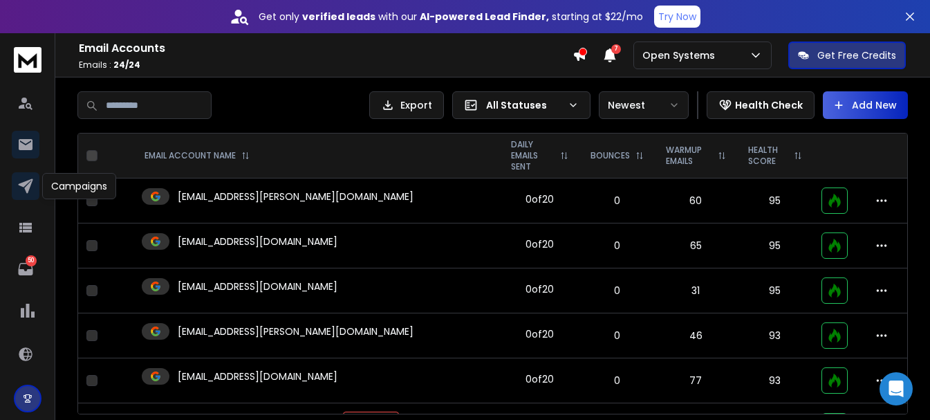
click at [35, 188] on link at bounding box center [26, 186] width 28 height 28
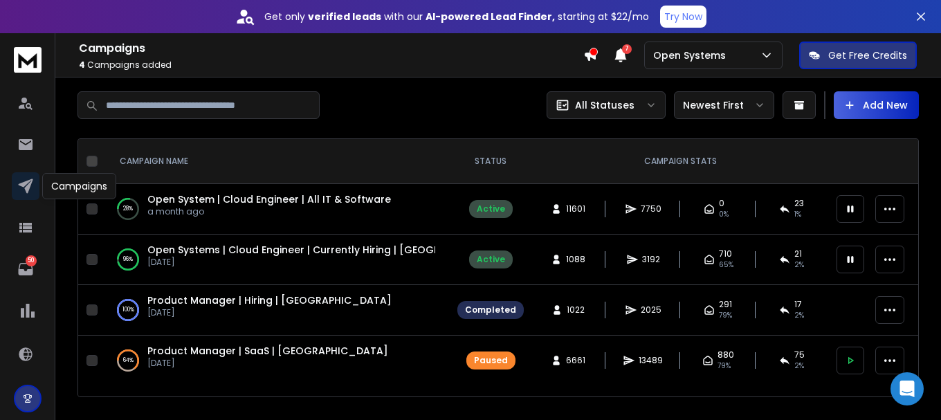
click at [21, 183] on icon at bounding box center [25, 186] width 17 height 17
click at [34, 183] on link at bounding box center [26, 186] width 28 height 28
click at [12, 149] on link at bounding box center [26, 145] width 28 height 28
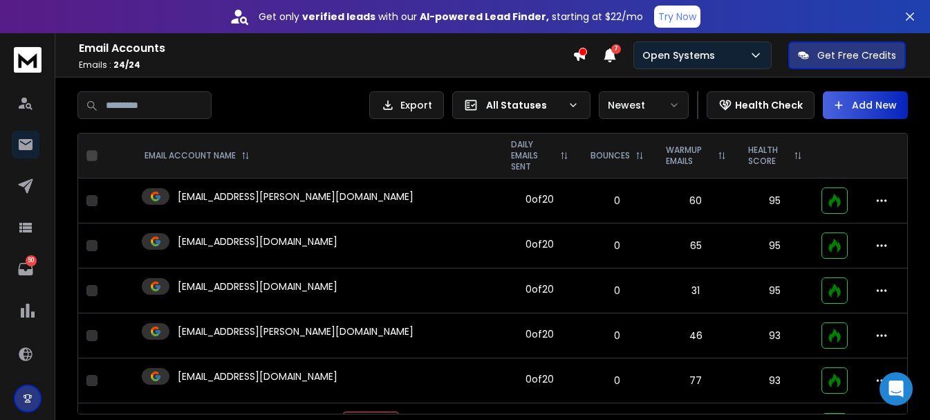
click at [703, 59] on p "Open Systems" at bounding box center [682, 55] width 78 height 14
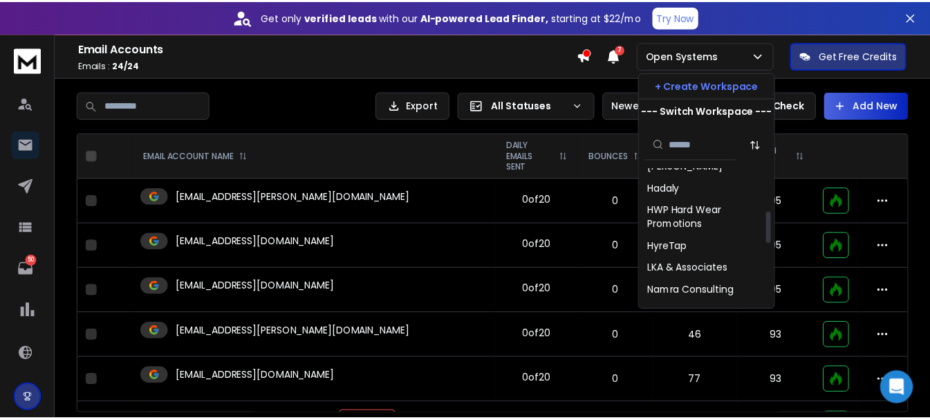
scroll to position [185, 0]
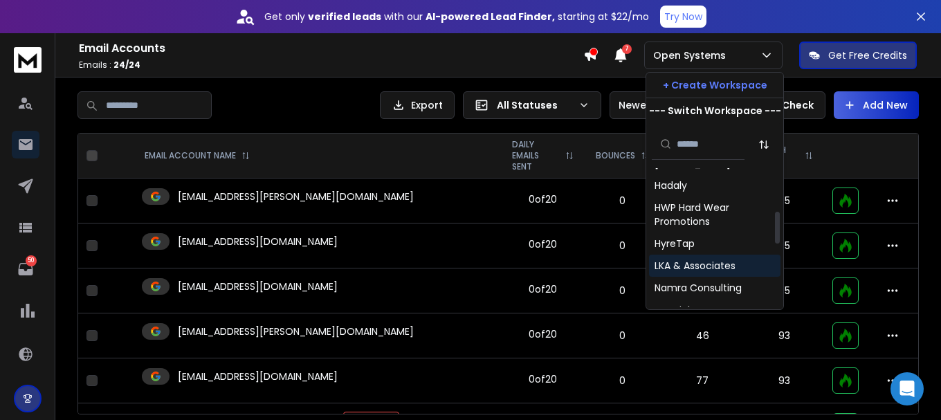
click at [715, 259] on div "LKA & Associates" at bounding box center [694, 266] width 81 height 14
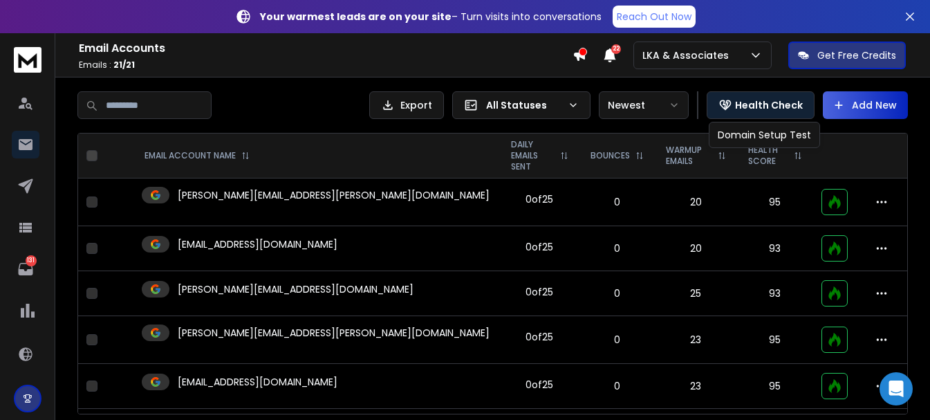
click at [766, 109] on p "Health Check" at bounding box center [769, 105] width 68 height 14
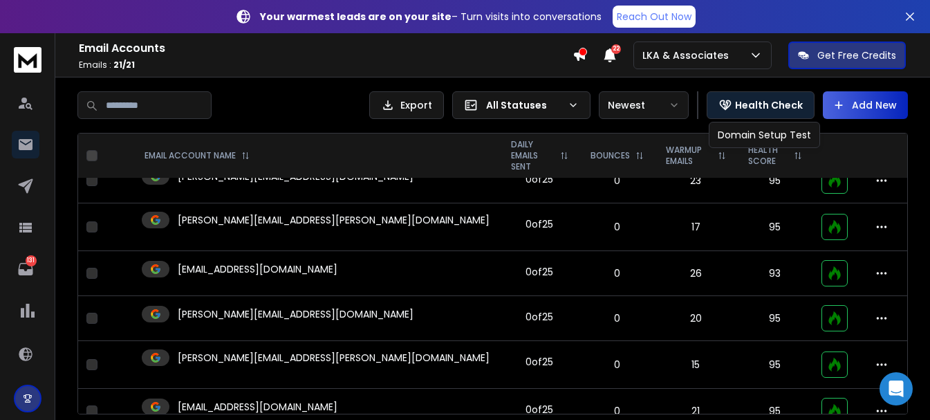
scroll to position [719, 0]
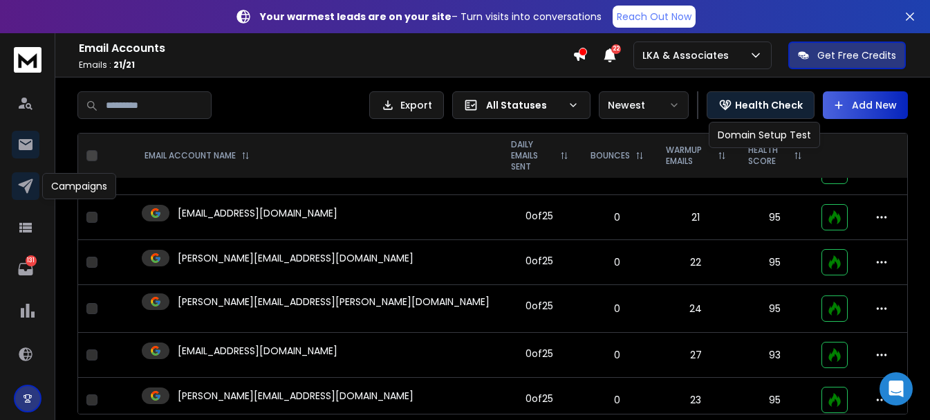
click at [21, 187] on icon at bounding box center [25, 186] width 17 height 17
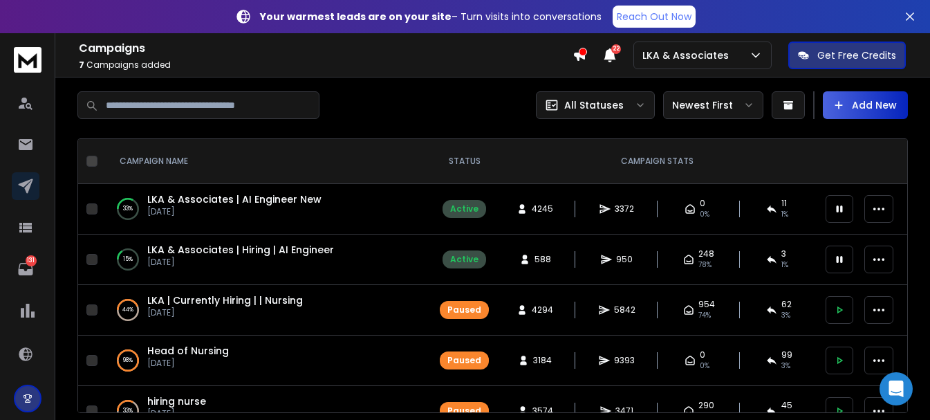
click at [249, 195] on span "LKA & Associates | AI Engineer New" at bounding box center [234, 199] width 174 height 14
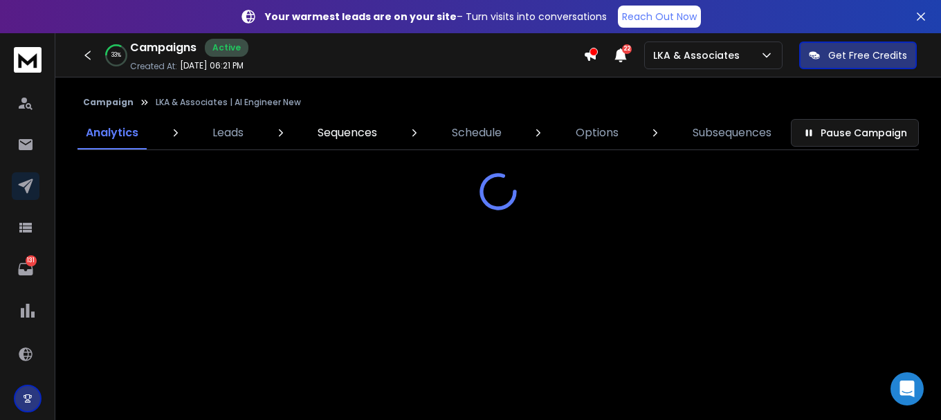
click at [385, 113] on div "Campaign LKA & Associates | AI Engineer New" at bounding box center [497, 102] width 841 height 22
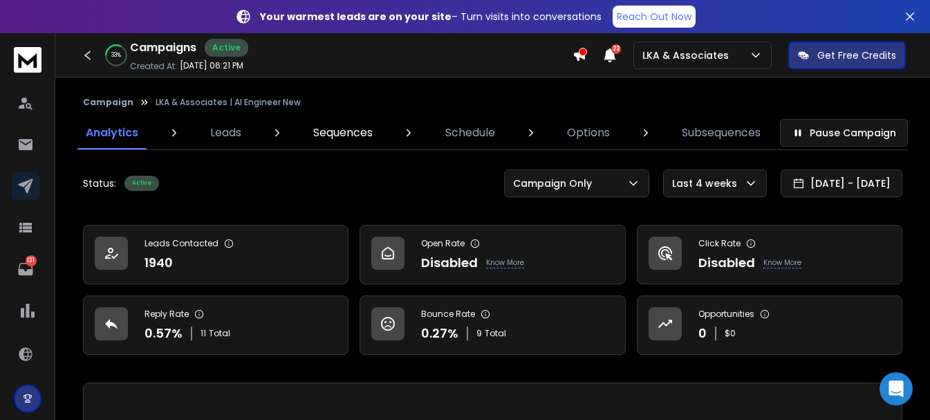
click at [357, 135] on p "Sequences" at bounding box center [342, 133] width 59 height 17
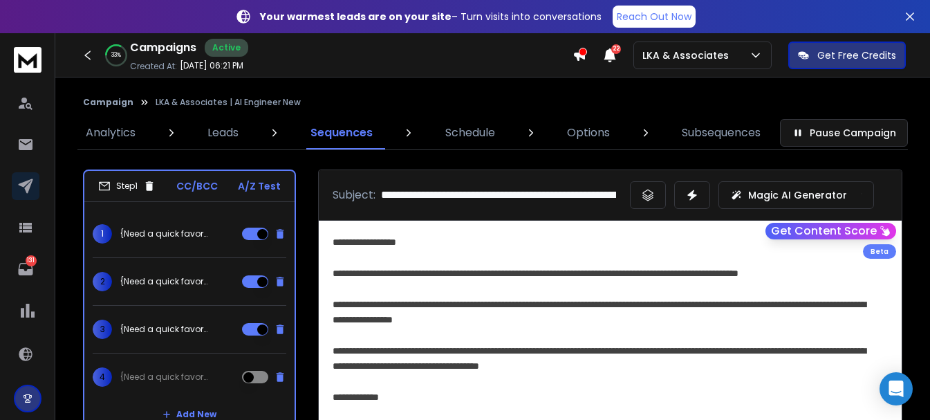
click at [165, 239] on p "{Need a quick favor|AI engineering talent|AI Engineer position|AI team|Experien…" at bounding box center [164, 233] width 89 height 11
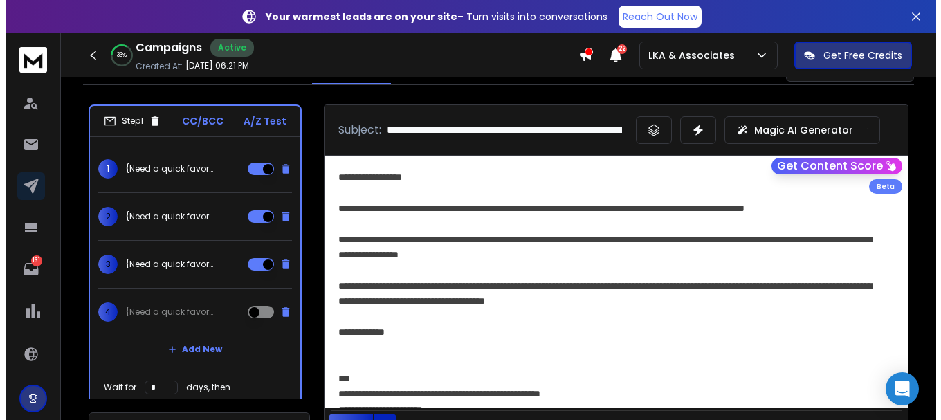
scroll to position [92, 0]
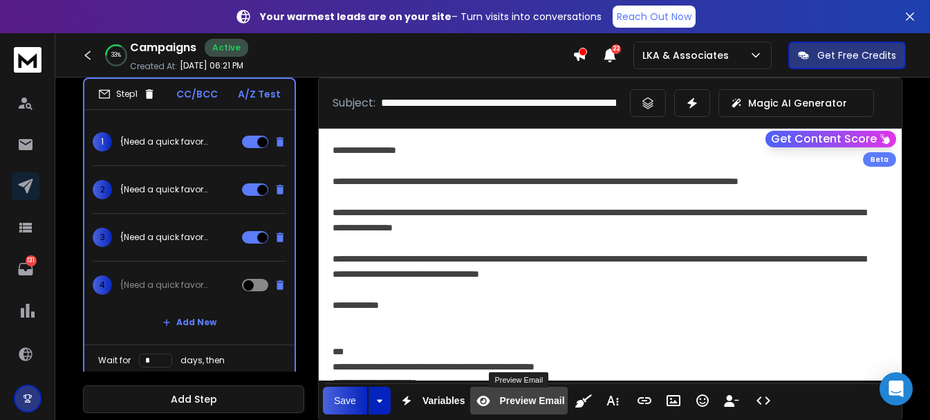
click at [531, 399] on span "Preview Email" at bounding box center [532, 401] width 71 height 12
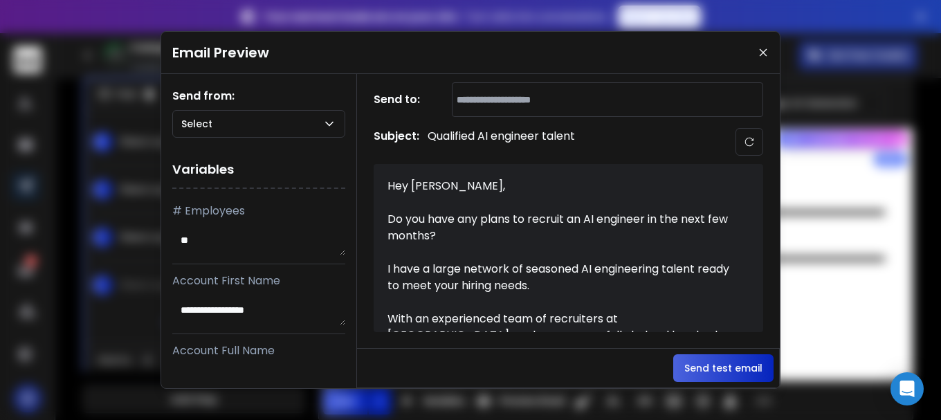
click at [524, 95] on input at bounding box center [608, 99] width 302 height 25
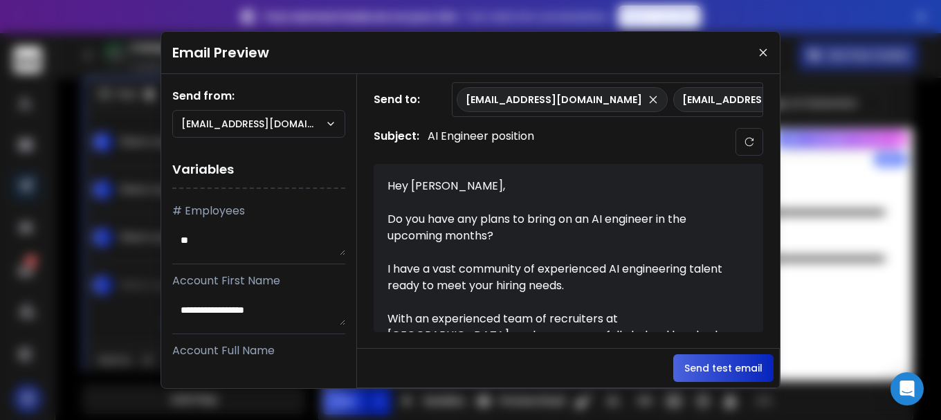
click at [695, 362] on button "Send test email" at bounding box center [723, 368] width 100 height 28
click at [762, 51] on icon at bounding box center [763, 52] width 8 height 8
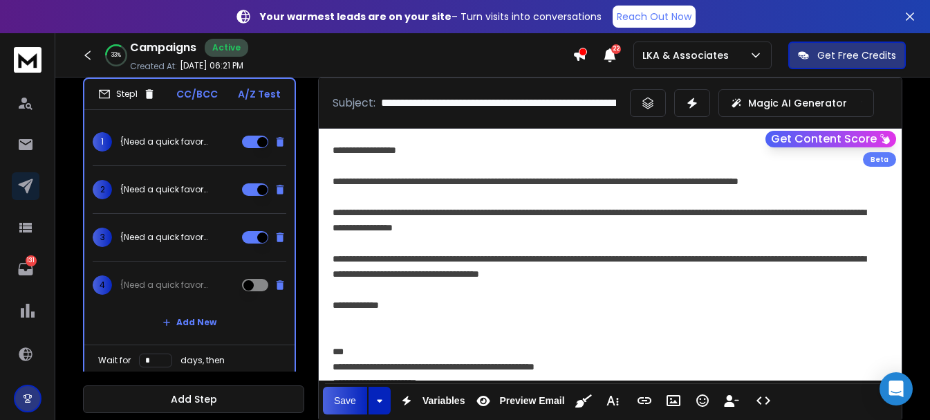
click at [167, 181] on div "2 {Need a quick favor|AI engineering talent|AI Engineer position|AI team|Experi…" at bounding box center [151, 189] width 116 height 19
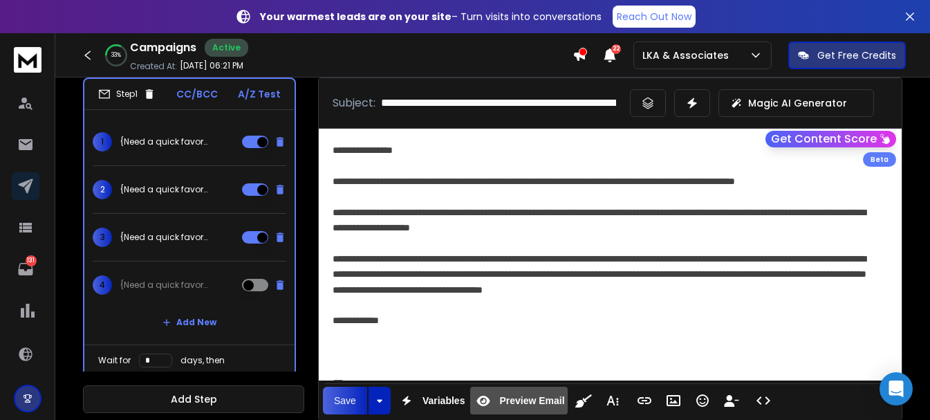
click at [535, 399] on span "Preview Email" at bounding box center [532, 401] width 71 height 12
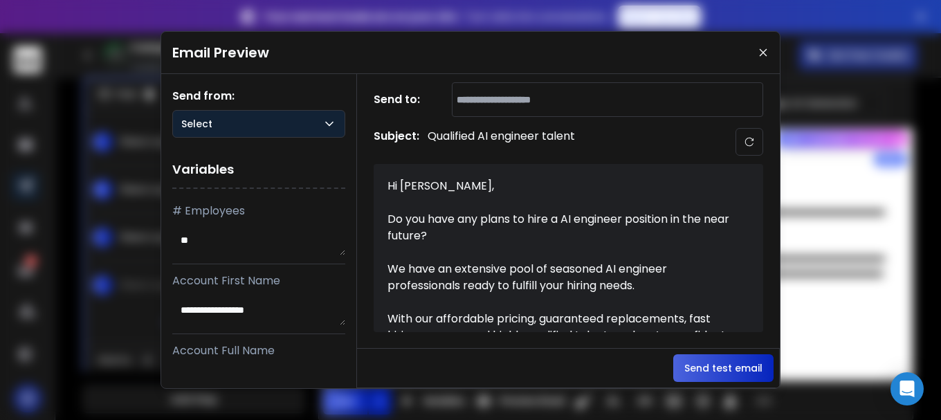
click at [284, 126] on div "Select" at bounding box center [258, 124] width 155 height 14
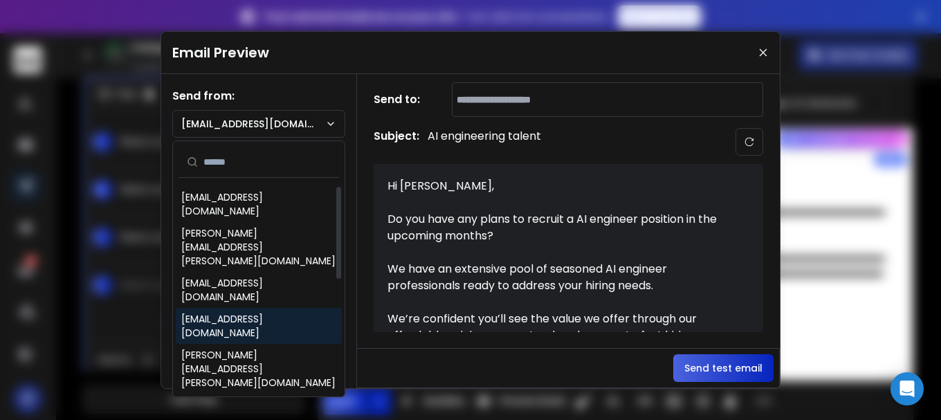
click at [272, 312] on div "llassiter@lkastaffinggo.com" at bounding box center [258, 326] width 155 height 28
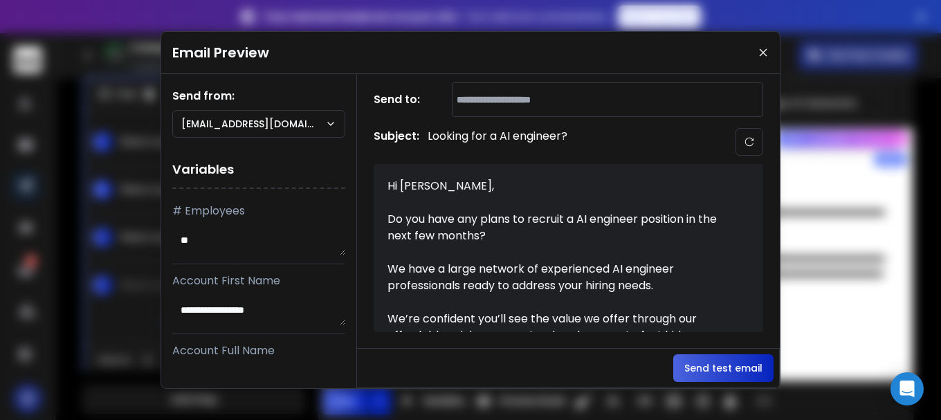
click at [515, 102] on input at bounding box center [608, 99] width 302 height 25
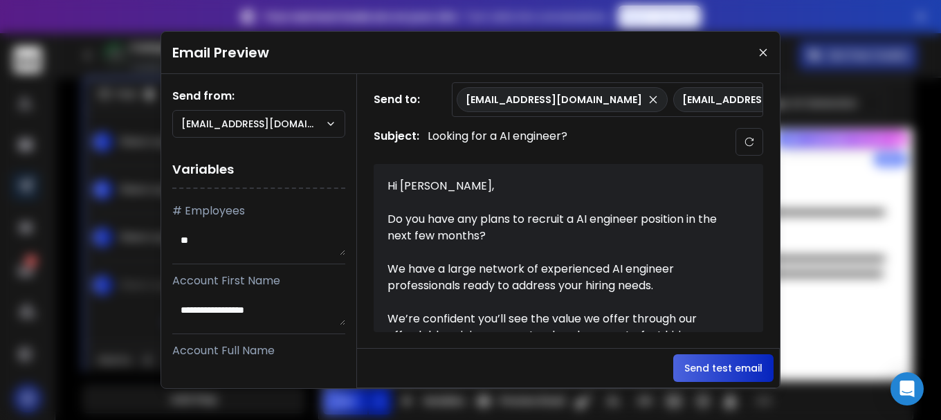
click at [713, 366] on button "Send test email" at bounding box center [723, 368] width 100 height 28
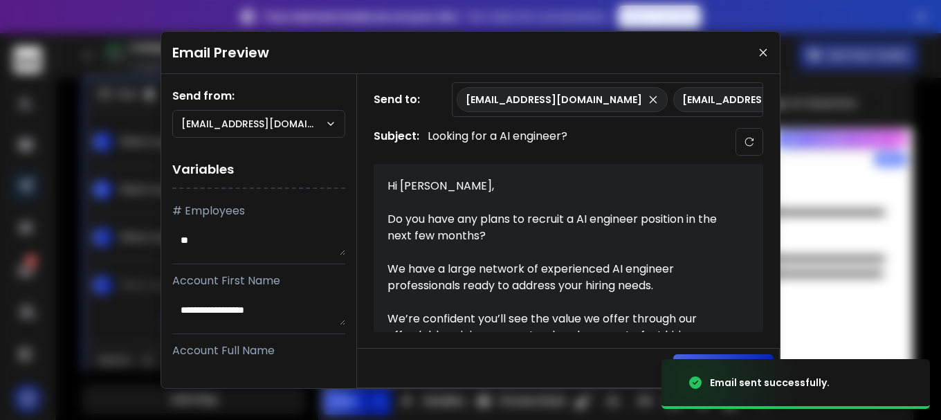
click at [762, 55] on icon at bounding box center [762, 52] width 11 height 11
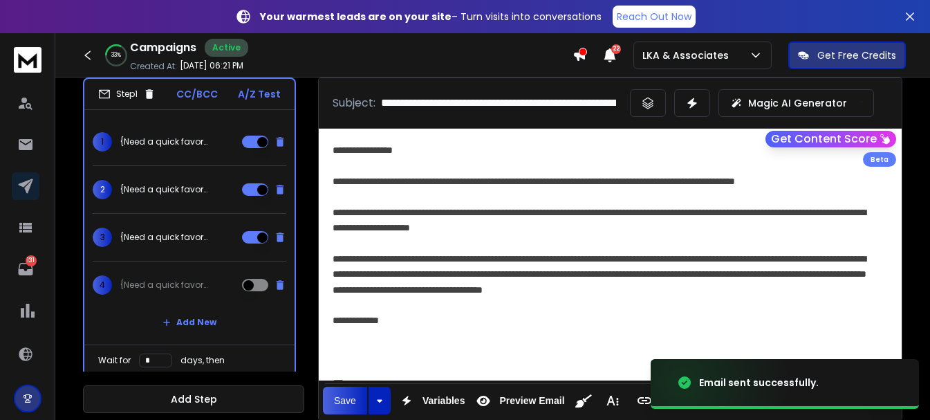
click at [179, 241] on p "{Need a quick favor|AI engineering talent|AI Engineer position|AI team|Experien…" at bounding box center [164, 237] width 89 height 11
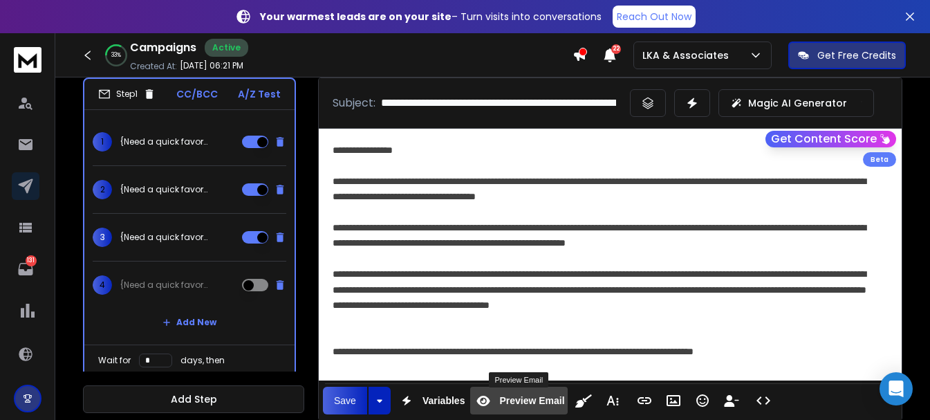
click at [539, 404] on span "Preview Email" at bounding box center [532, 401] width 71 height 12
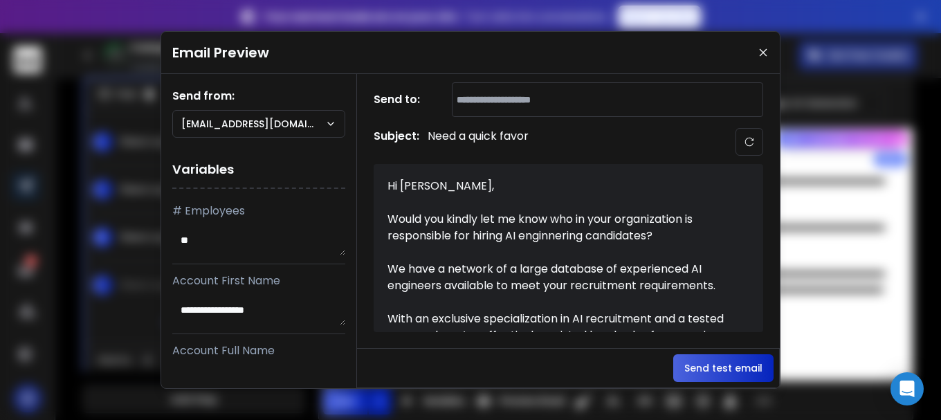
click at [533, 104] on input at bounding box center [608, 99] width 302 height 25
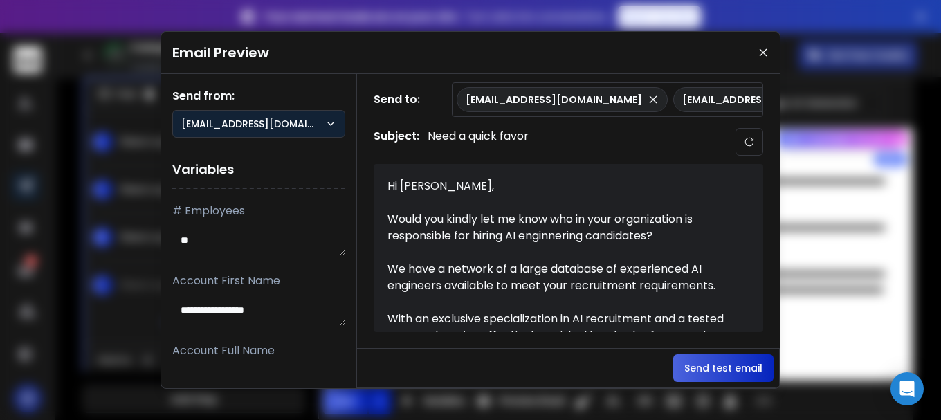
click at [248, 117] on p "llassiter@lkastaffingbiz.com" at bounding box center [253, 124] width 144 height 14
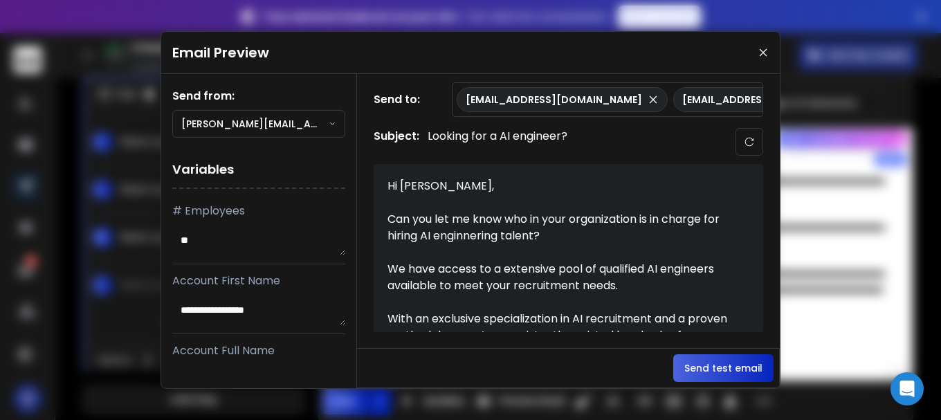
click at [724, 369] on button "Send test email" at bounding box center [723, 368] width 100 height 28
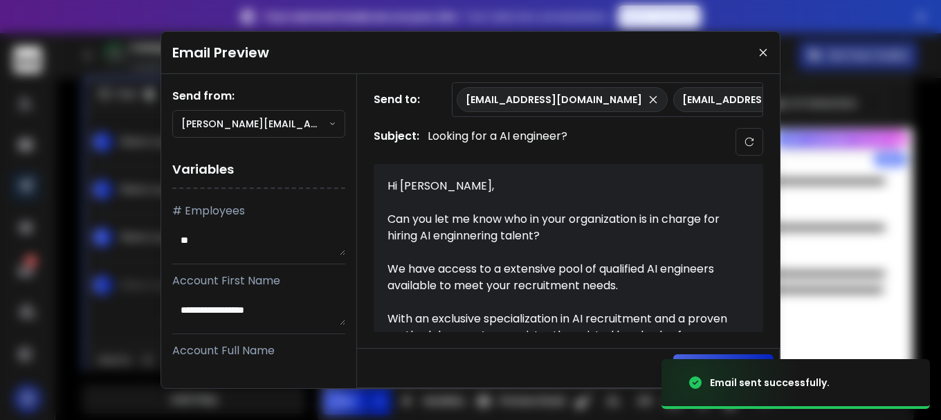
click at [761, 49] on icon at bounding box center [762, 52] width 11 height 11
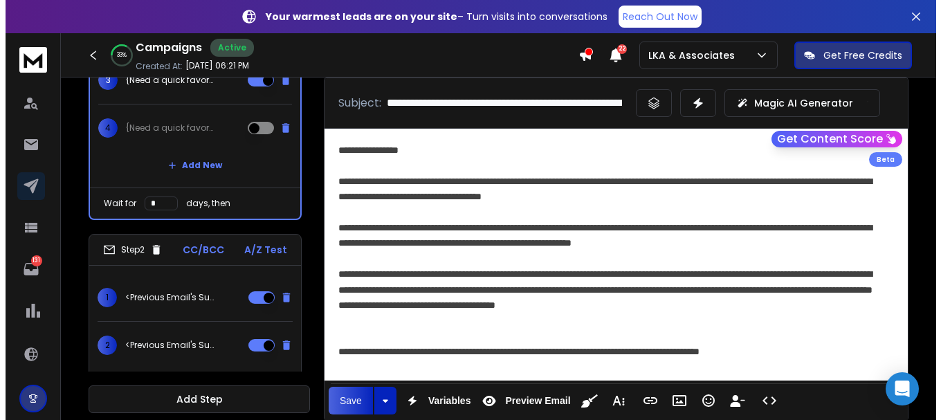
scroll to position [185, 0]
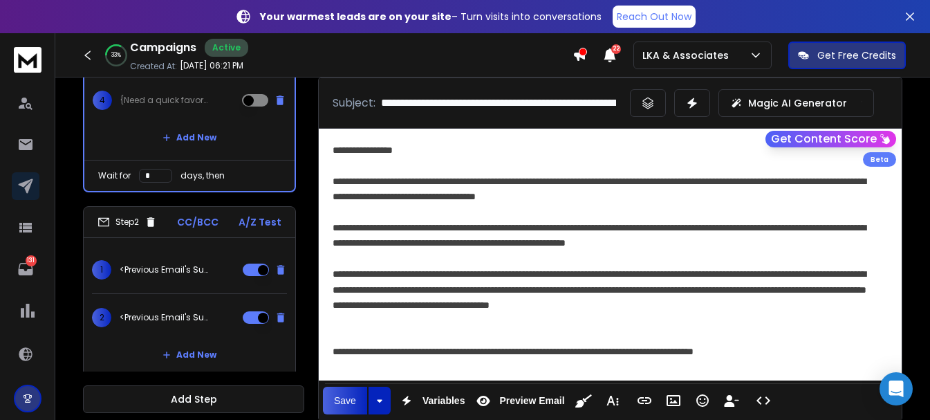
click at [174, 270] on p "<Previous Email's Subject>" at bounding box center [164, 269] width 89 height 11
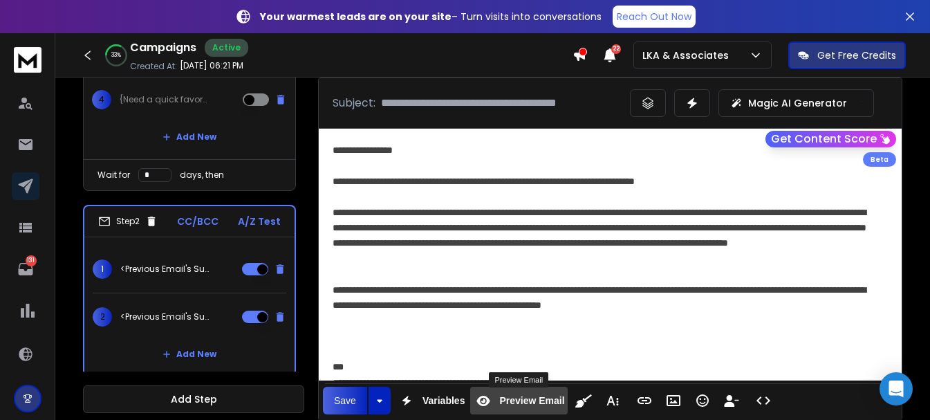
click at [540, 403] on span "Preview Email" at bounding box center [532, 401] width 71 height 12
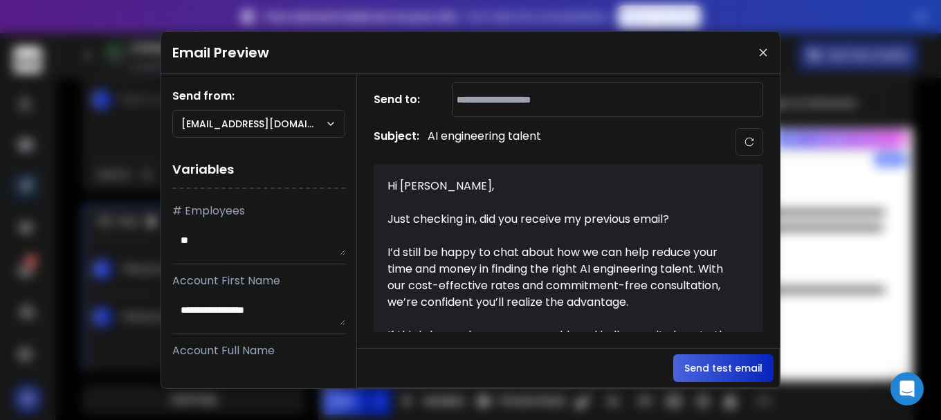
click at [522, 98] on input at bounding box center [608, 99] width 302 height 25
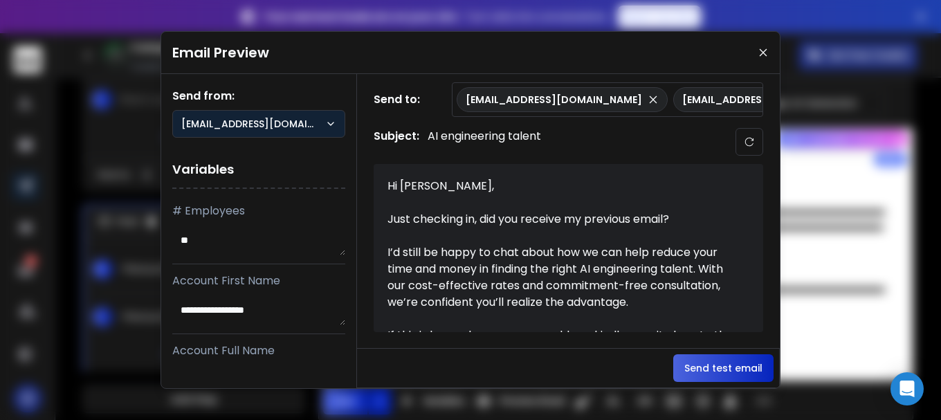
drag, startPoint x: 273, startPoint y: 122, endPoint x: 273, endPoint y: 131, distance: 9.0
click at [273, 122] on p "llassiter@lkastaffingbiz.com" at bounding box center [253, 124] width 144 height 14
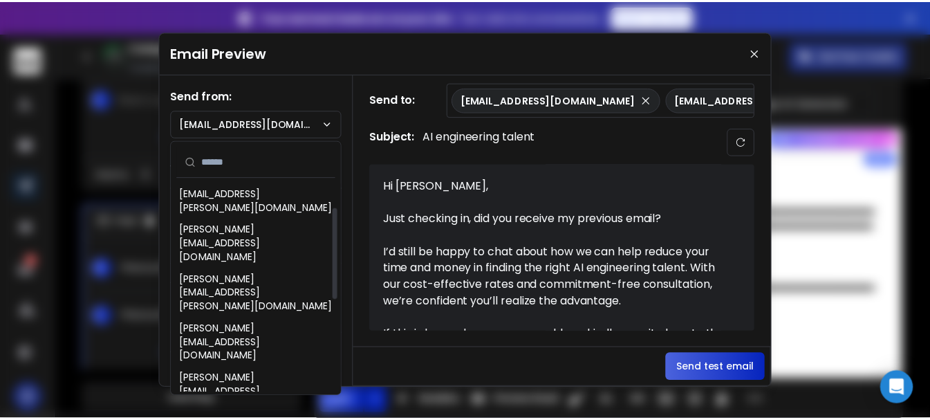
scroll to position [257, 0]
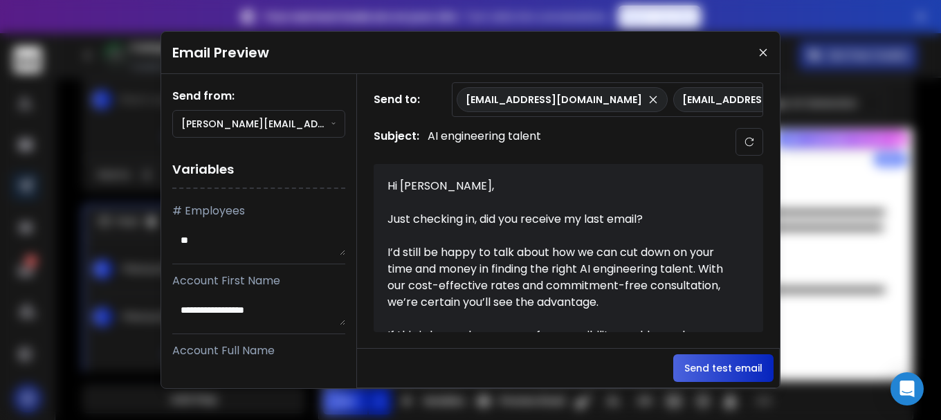
click at [755, 365] on button "Send test email" at bounding box center [723, 368] width 100 height 28
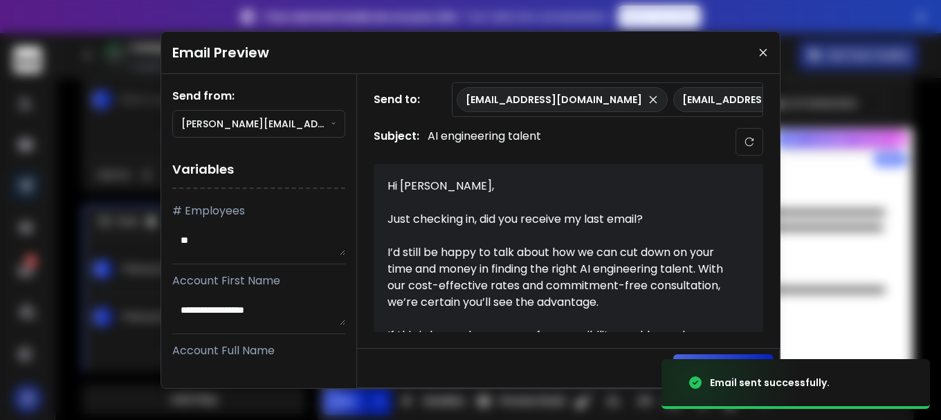
click at [762, 49] on icon at bounding box center [762, 52] width 11 height 11
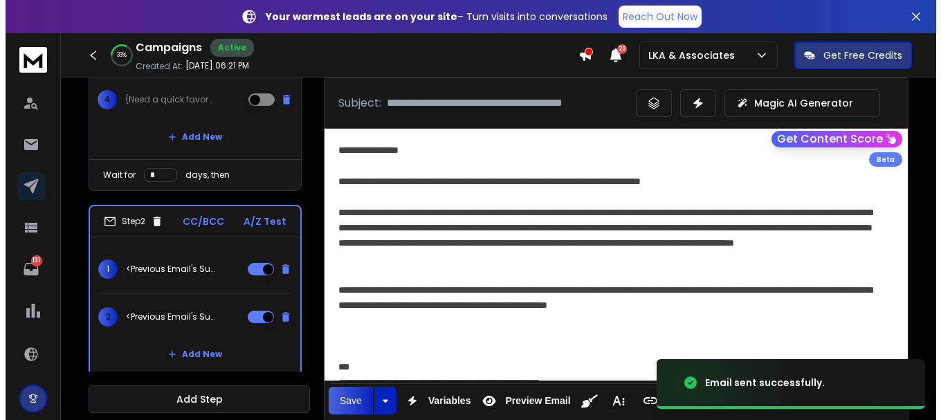
scroll to position [191, 0]
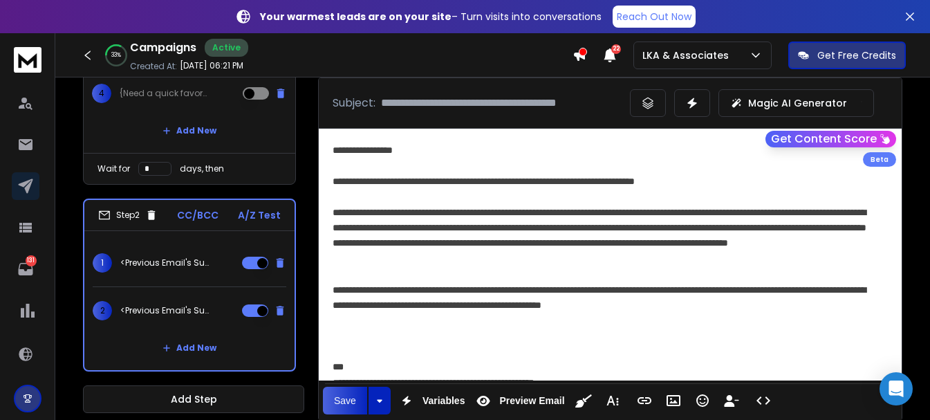
click at [201, 308] on p "<Previous Email's Subject>" at bounding box center [164, 310] width 89 height 11
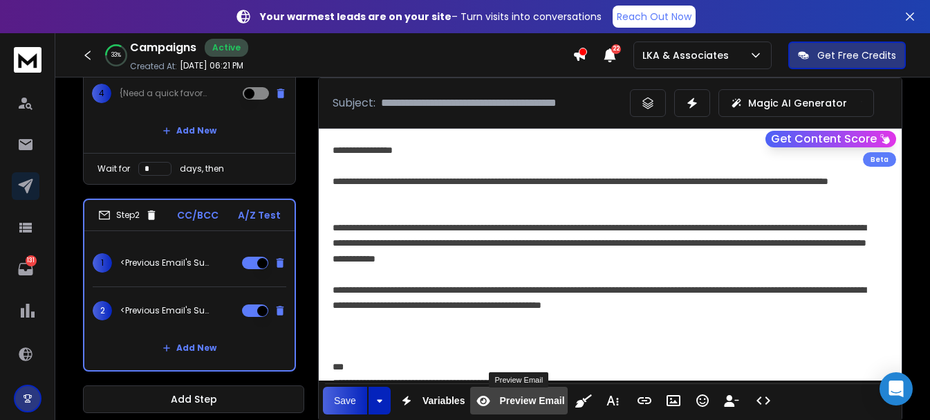
click at [538, 406] on span "Preview Email" at bounding box center [532, 401] width 71 height 12
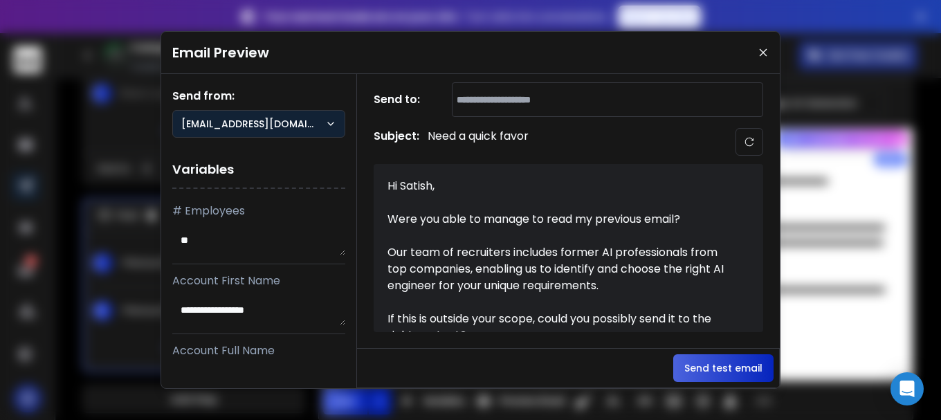
click at [264, 115] on button "llassiter@lkastaffingbiz.com" at bounding box center [258, 124] width 173 height 28
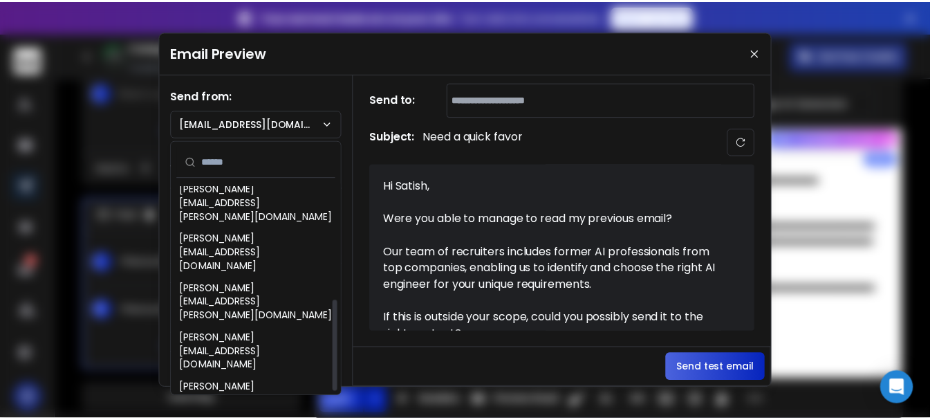
scroll to position [257, 0]
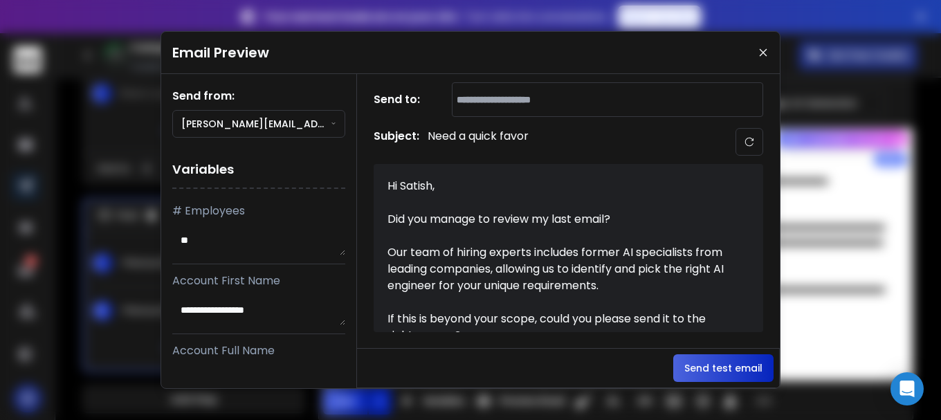
click at [566, 87] on input at bounding box center [608, 99] width 302 height 25
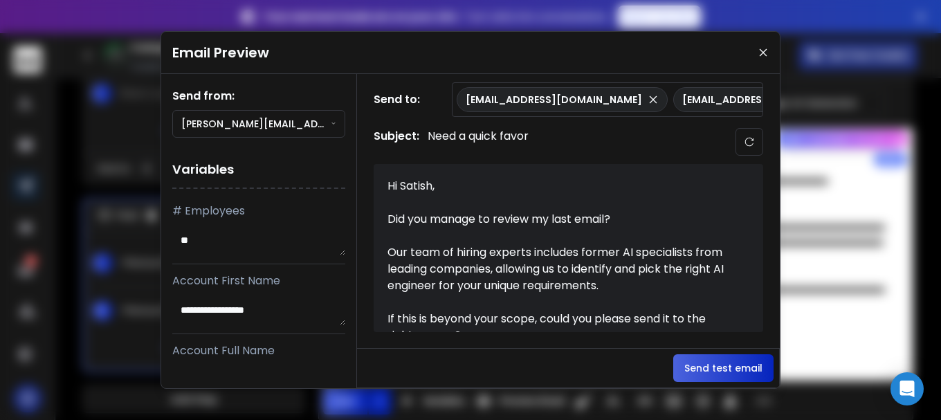
drag, startPoint x: 722, startPoint y: 367, endPoint x: 698, endPoint y: 346, distance: 32.3
click at [722, 367] on button "Send test email" at bounding box center [723, 368] width 100 height 28
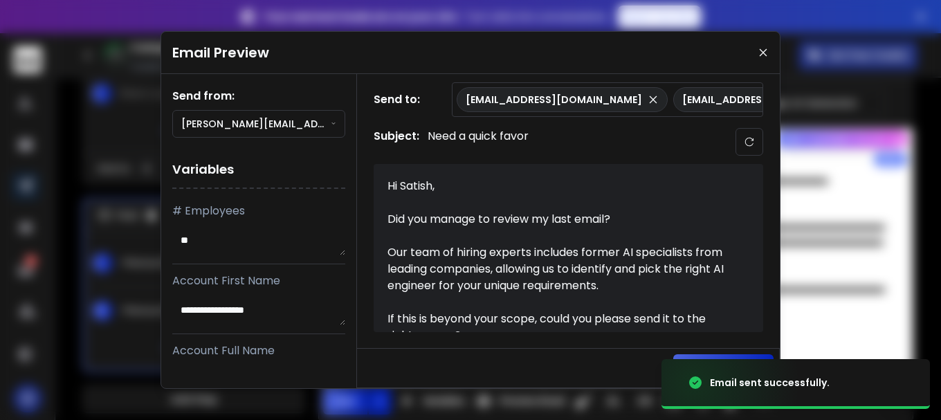
click at [762, 52] on icon at bounding box center [763, 52] width 8 height 8
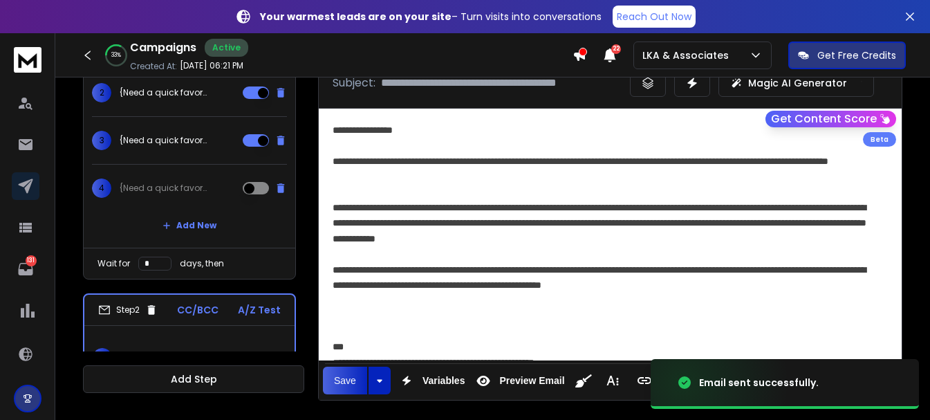
scroll to position [0, 0]
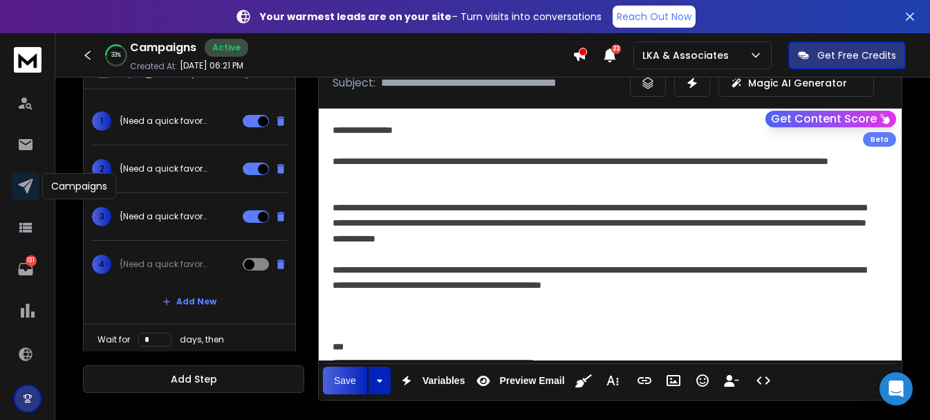
click at [21, 187] on icon at bounding box center [25, 186] width 17 height 17
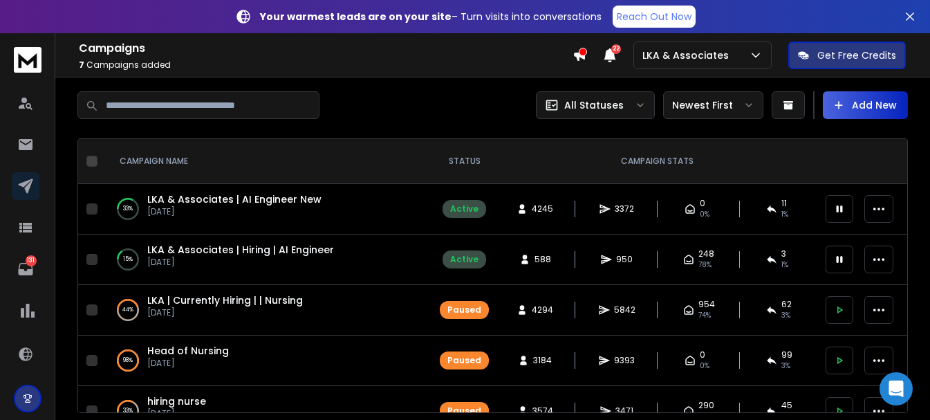
click at [245, 199] on span "LKA & Associates | AI Engineer New" at bounding box center [234, 199] width 174 height 14
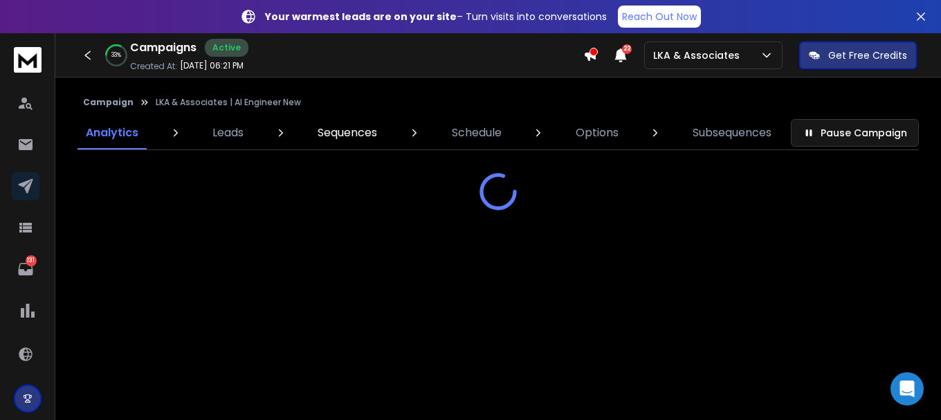
click at [325, 131] on p "Sequences" at bounding box center [346, 133] width 59 height 17
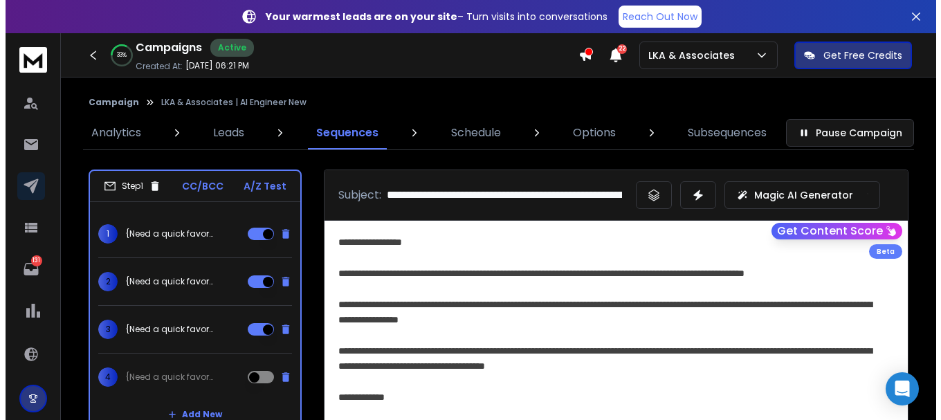
scroll to position [92, 0]
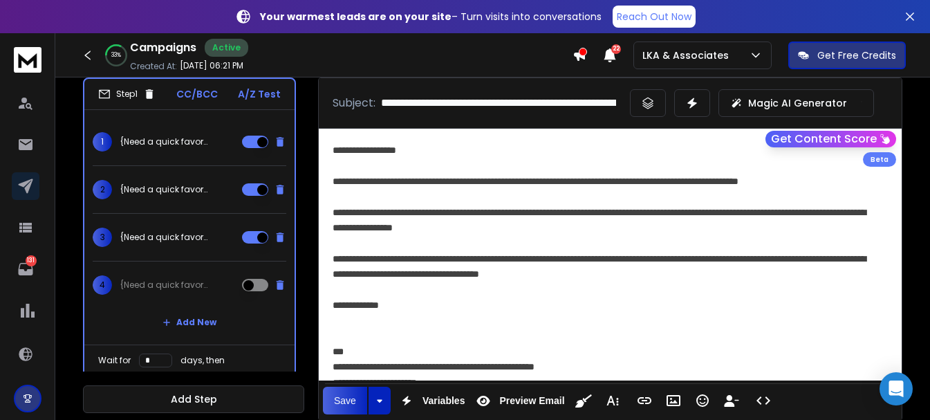
click at [200, 134] on div "1 {Need a quick favor|AI engineering talent|AI Engineer position|AI team|Experi…" at bounding box center [151, 141] width 116 height 19
click at [524, 393] on div "Preview Email" at bounding box center [518, 400] width 97 height 23
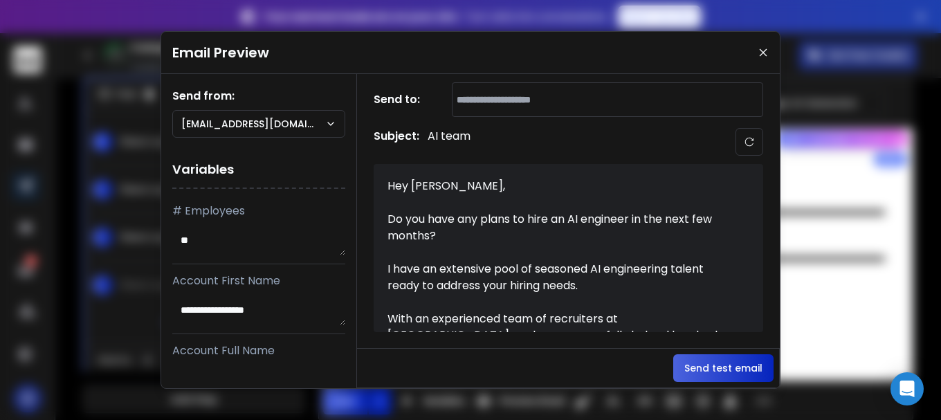
click at [554, 96] on input at bounding box center [608, 99] width 302 height 25
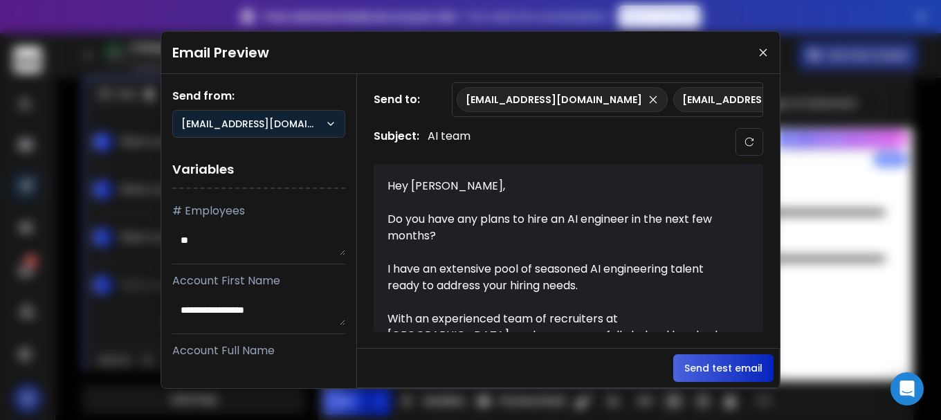
click at [262, 121] on p "llassiter@lkastaffingbiz.com" at bounding box center [253, 124] width 144 height 14
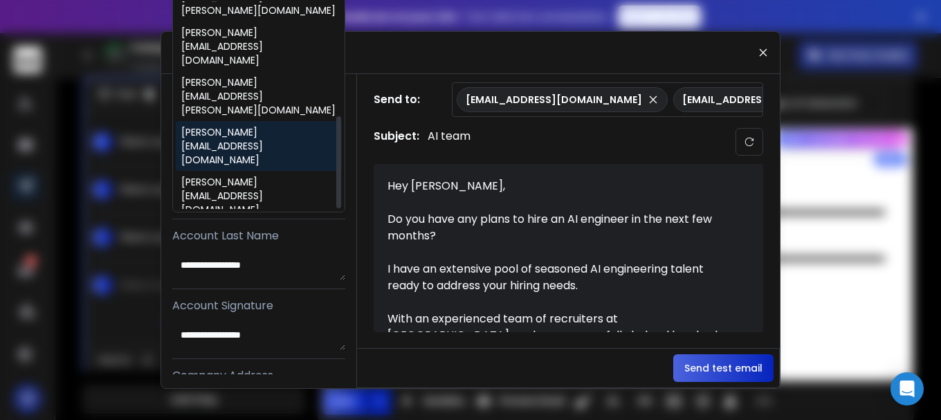
scroll to position [257, 0]
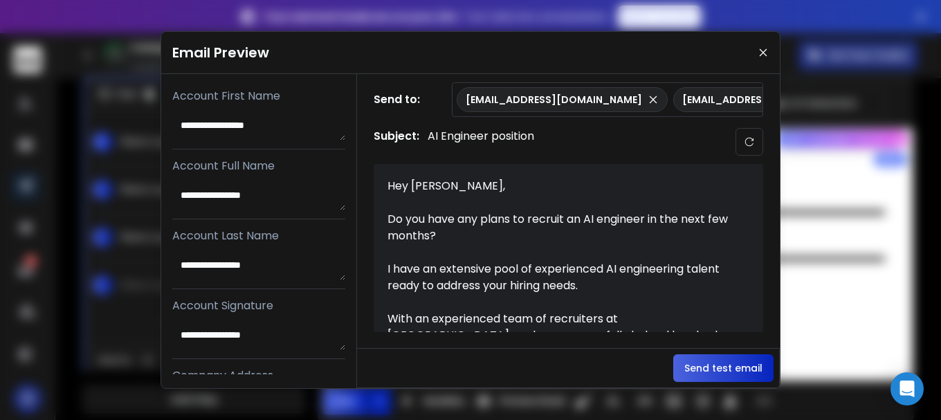
scroll to position [0, 0]
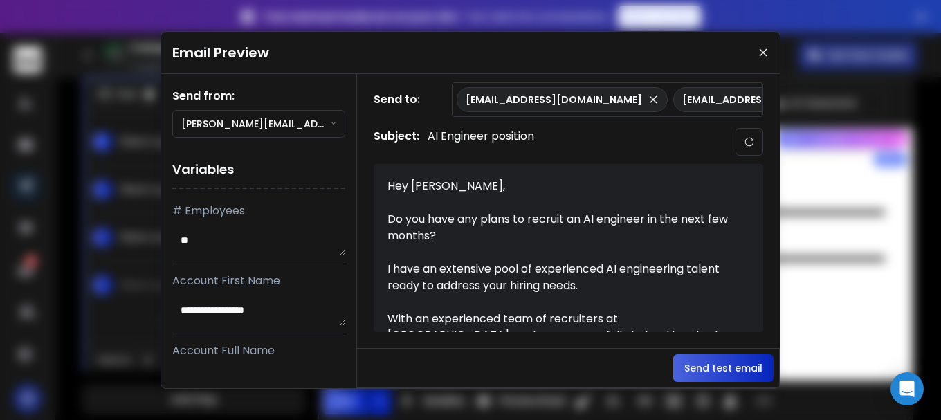
click at [727, 372] on button "Send test email" at bounding box center [723, 368] width 100 height 28
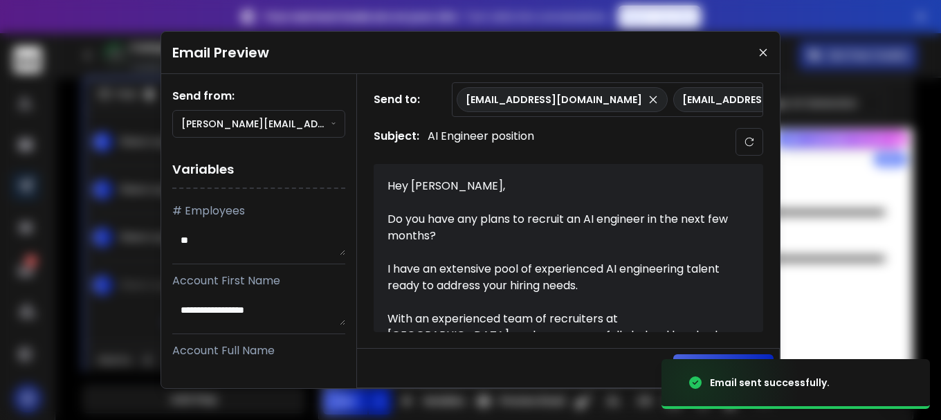
click at [764, 50] on icon at bounding box center [762, 52] width 11 height 11
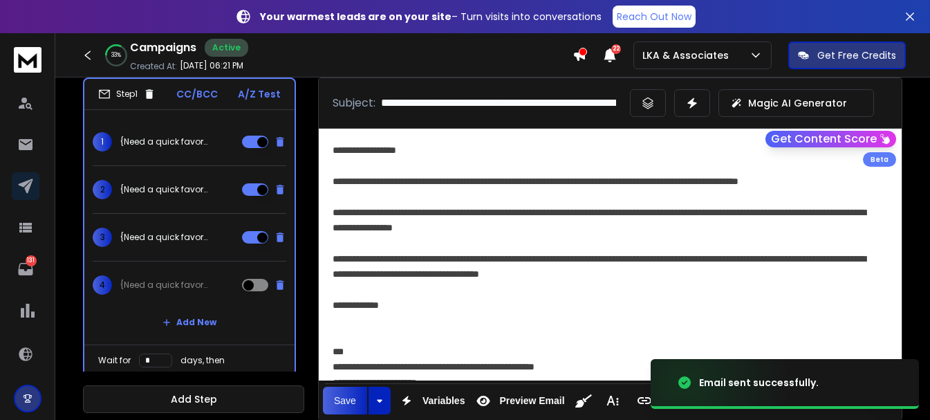
click at [204, 184] on p "{Need a quick favor|AI engineering talent|AI Engineer position|AI team|Experien…" at bounding box center [164, 189] width 89 height 11
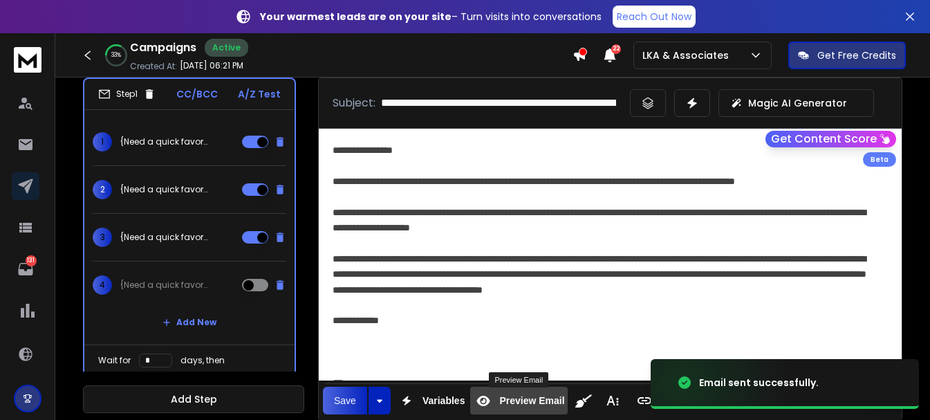
click at [536, 408] on div "Preview Email" at bounding box center [518, 400] width 97 height 23
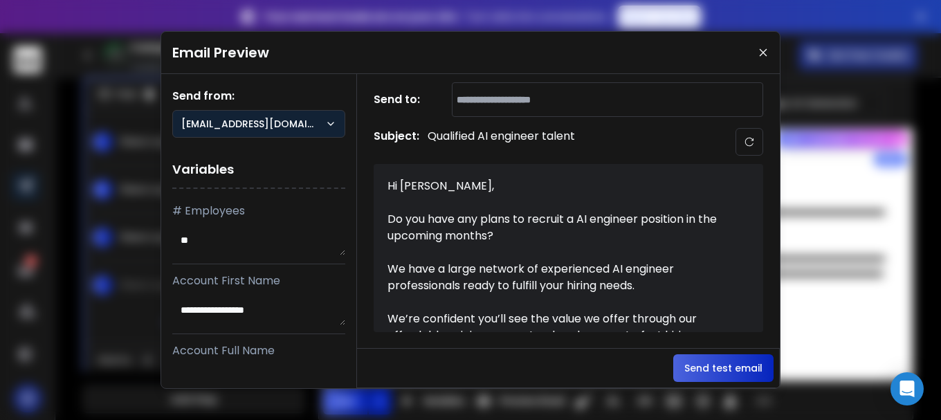
click at [286, 127] on p "llassiter@lkastaffingbiz.com" at bounding box center [253, 124] width 144 height 14
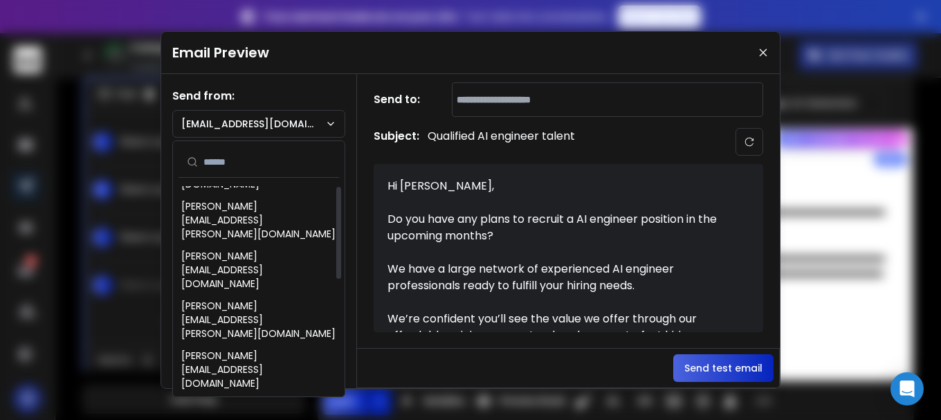
scroll to position [257, 0]
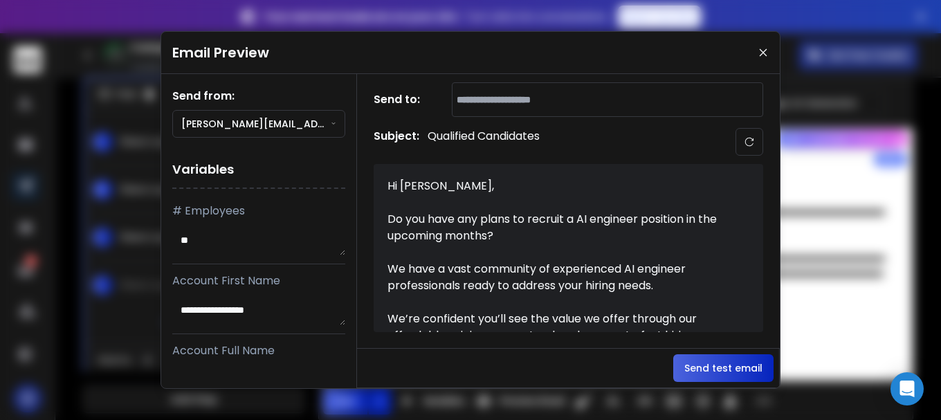
click at [568, 106] on input at bounding box center [608, 99] width 302 height 25
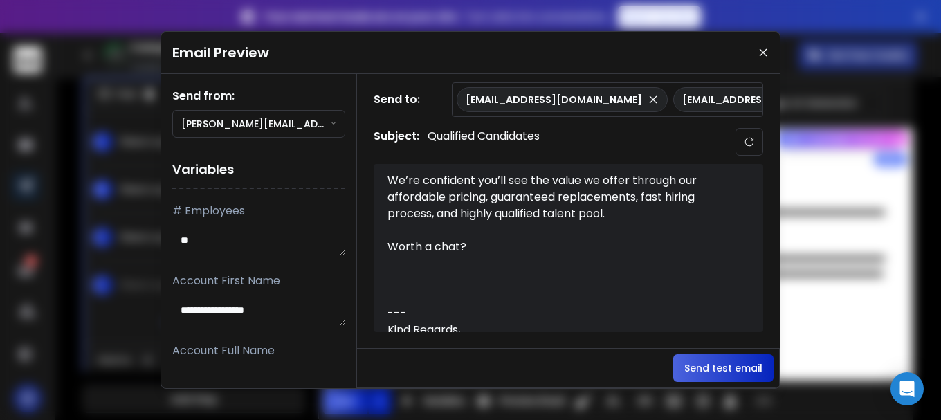
scroll to position [185, 0]
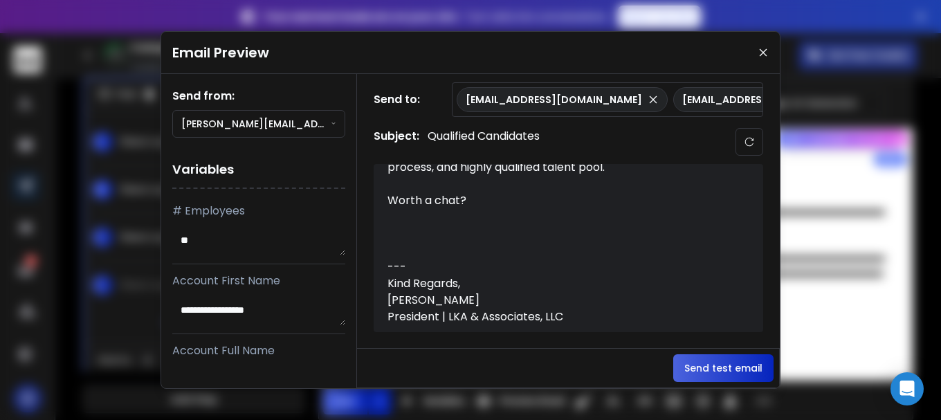
click at [728, 361] on button "Send test email" at bounding box center [723, 368] width 100 height 28
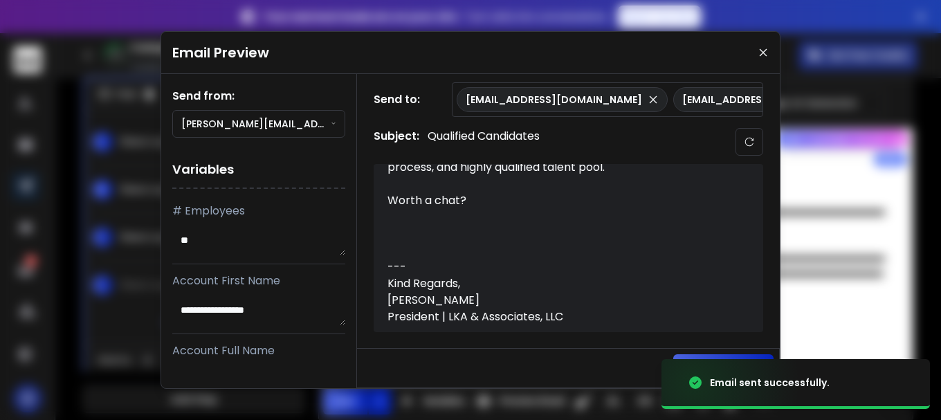
click at [762, 52] on icon at bounding box center [762, 52] width 11 height 11
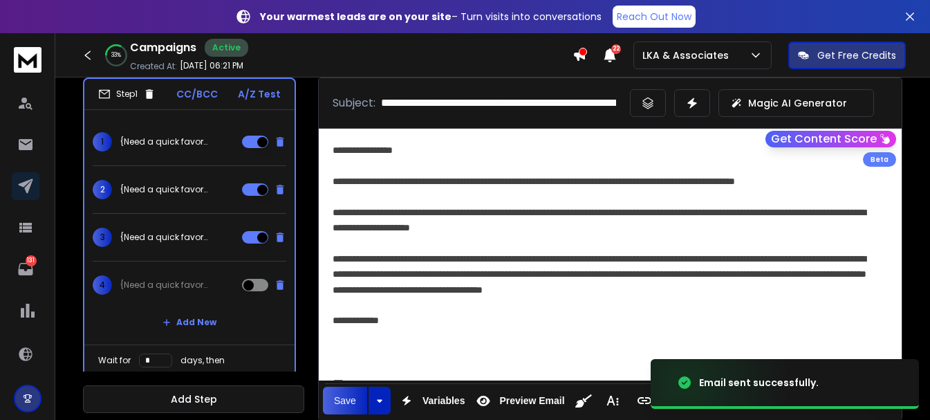
click at [169, 241] on p "{Need a quick favor|AI engineering talent|AI Engineer position|AI team|Experien…" at bounding box center [164, 237] width 89 height 11
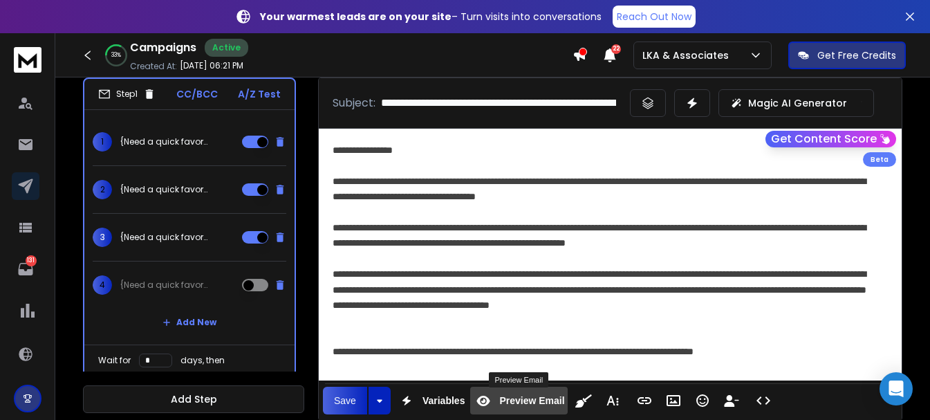
click at [515, 399] on span "Preview Email" at bounding box center [532, 401] width 71 height 12
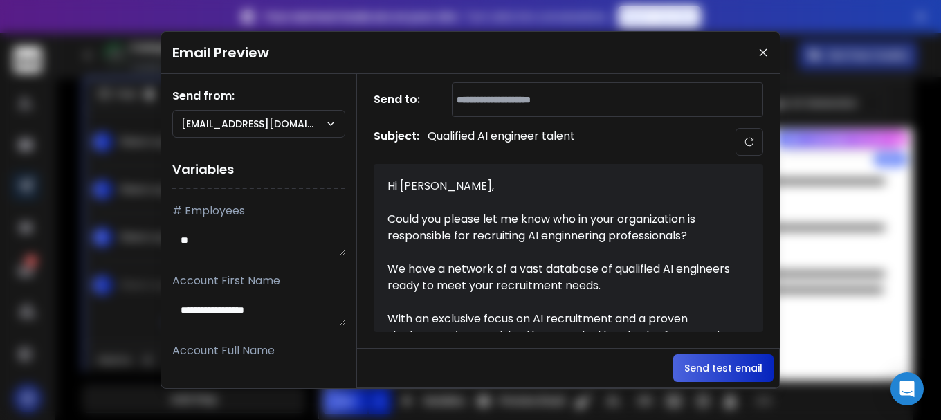
click at [537, 97] on input at bounding box center [608, 99] width 302 height 25
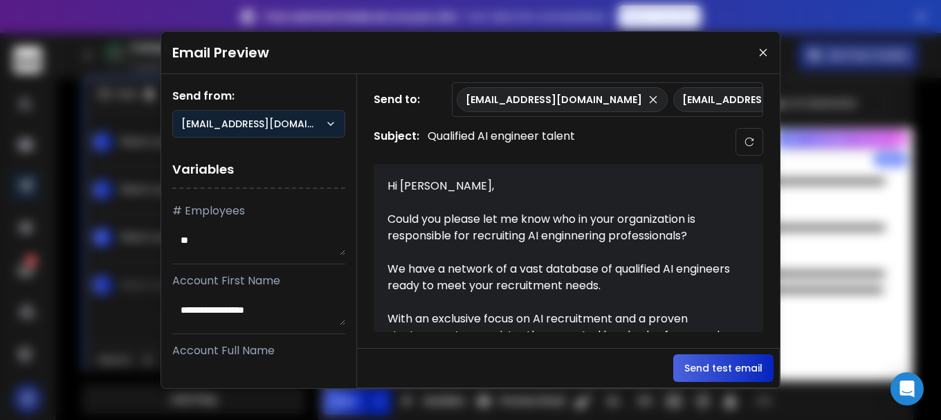
click at [270, 120] on p "llassiter@lkastaffingbiz.com" at bounding box center [253, 124] width 144 height 14
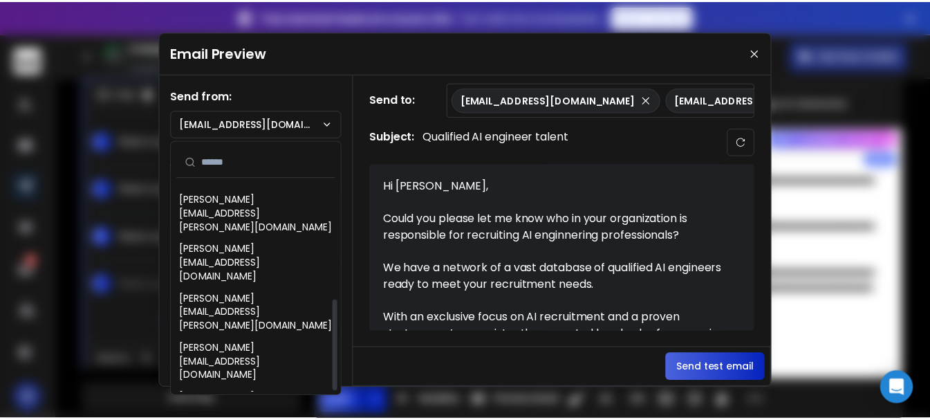
scroll to position [257, 0]
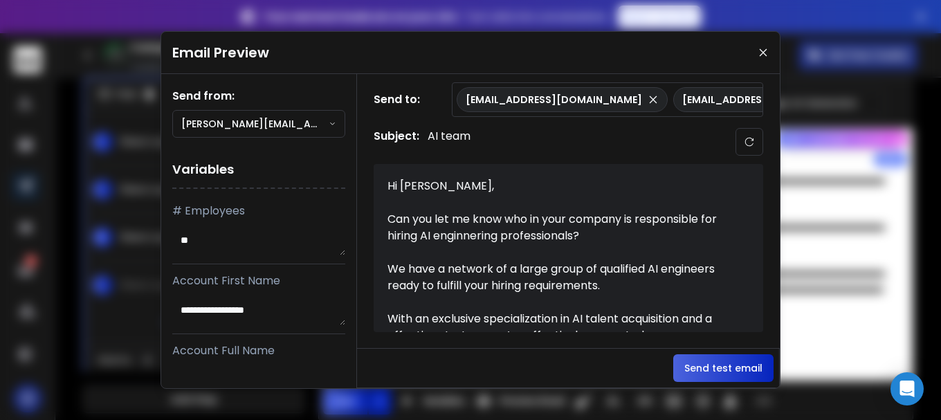
click at [715, 369] on button "Send test email" at bounding box center [723, 368] width 100 height 28
click at [764, 47] on icon at bounding box center [762, 52] width 11 height 11
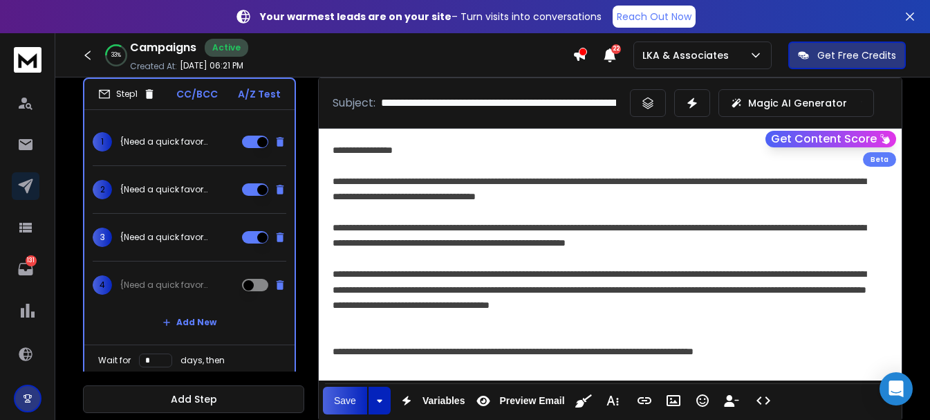
click at [186, 187] on p "{Need a quick favor|AI engineering talent|AI Engineer position|AI team|Experien…" at bounding box center [164, 189] width 89 height 11
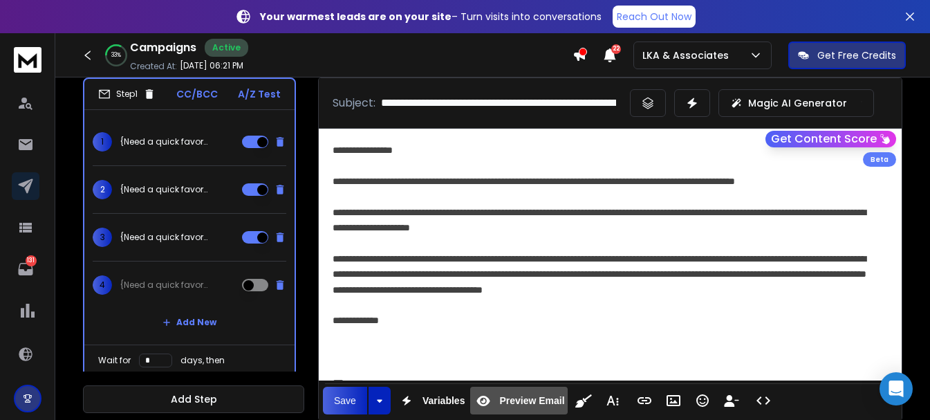
click at [525, 405] on span "Preview Email" at bounding box center [532, 401] width 71 height 12
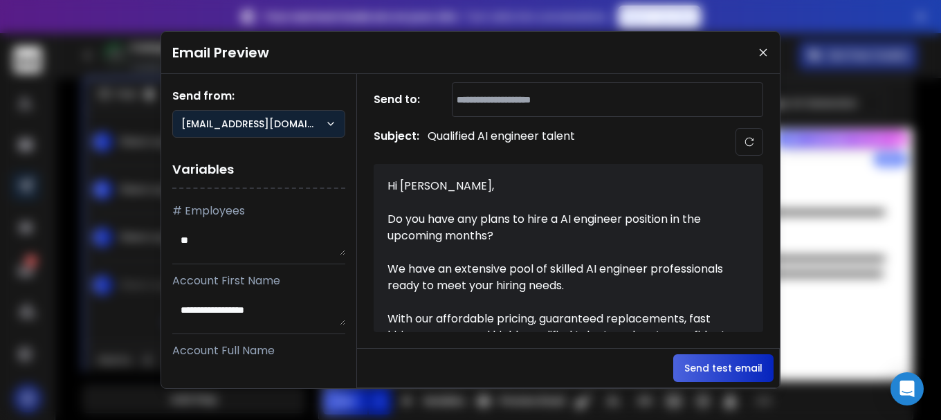
click at [261, 121] on p "llassiter@lkastaffingbiz.com" at bounding box center [253, 124] width 144 height 14
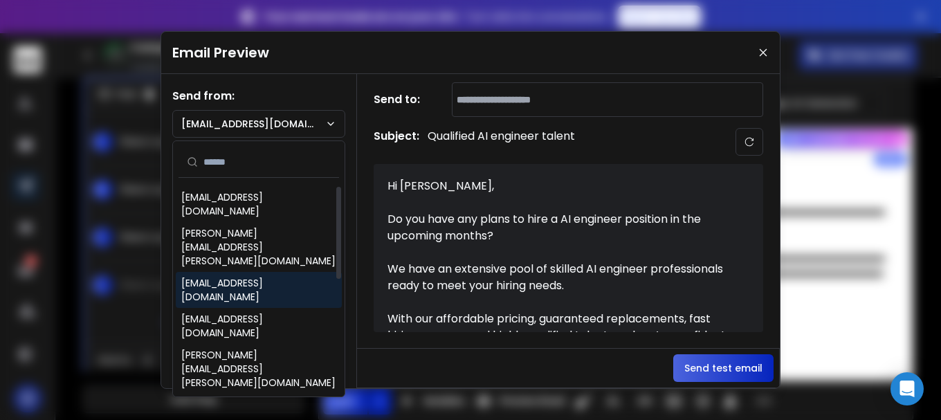
click at [239, 276] on div "llassiter@lkastaffingteam.com" at bounding box center [258, 290] width 155 height 28
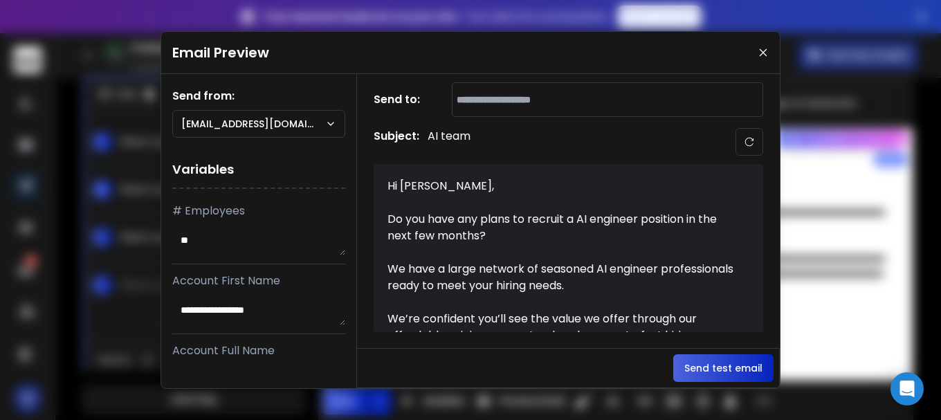
click at [583, 96] on input at bounding box center [608, 99] width 302 height 25
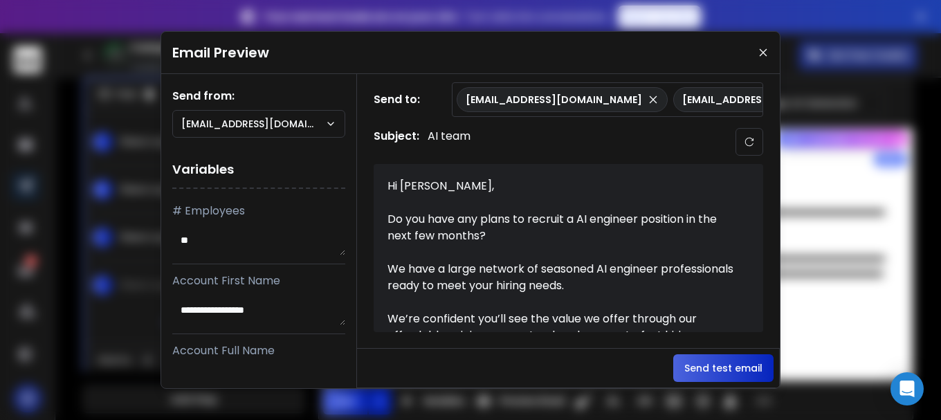
drag, startPoint x: 720, startPoint y: 378, endPoint x: 717, endPoint y: 365, distance: 14.3
click at [720, 378] on button "Send test email" at bounding box center [723, 368] width 100 height 28
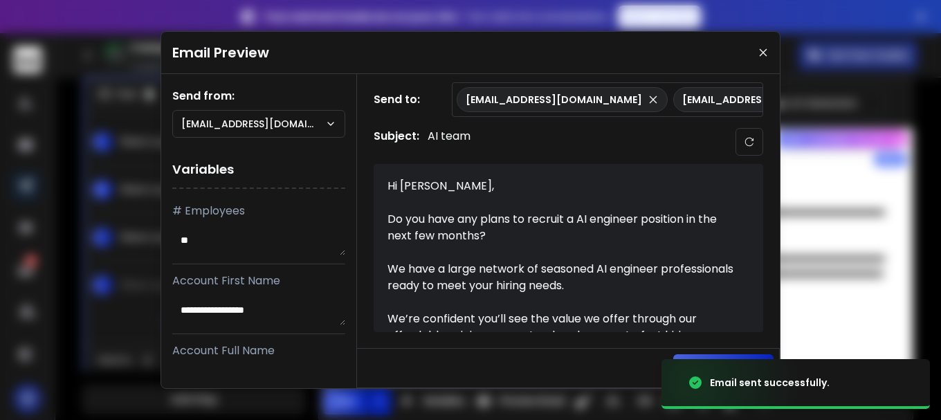
drag, startPoint x: 765, startPoint y: 52, endPoint x: 607, endPoint y: 4, distance: 164.8
click at [764, 51] on icon at bounding box center [762, 52] width 11 height 11
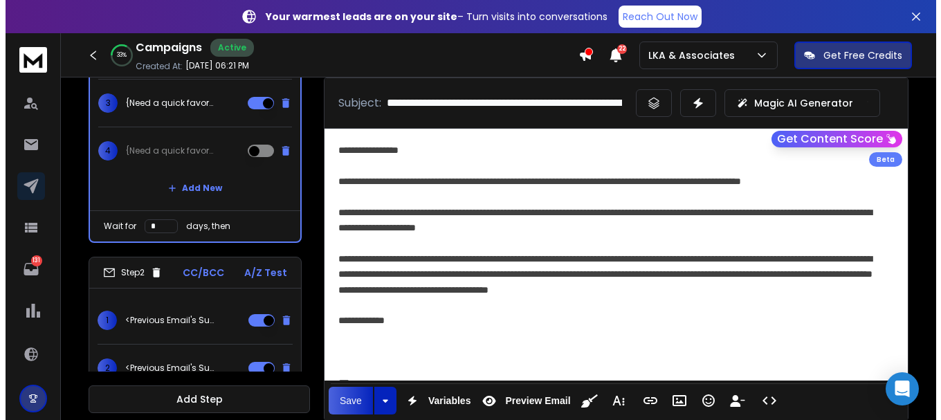
scroll to position [191, 0]
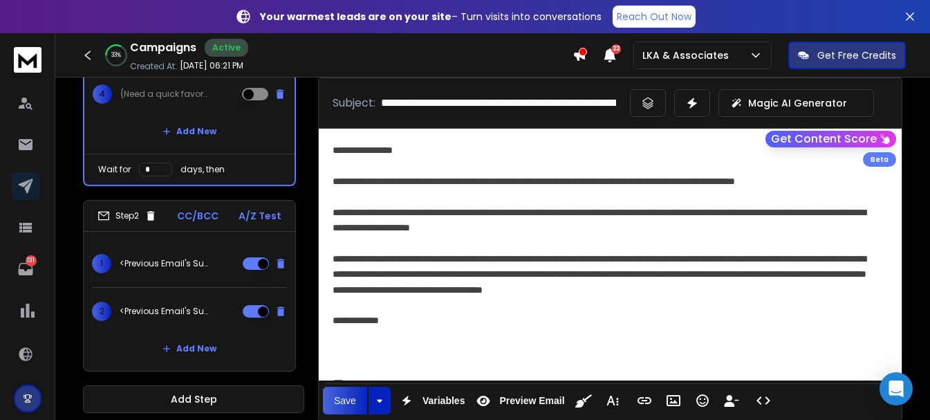
click at [194, 254] on div "1 <Previous Email's Subject>" at bounding box center [150, 263] width 116 height 19
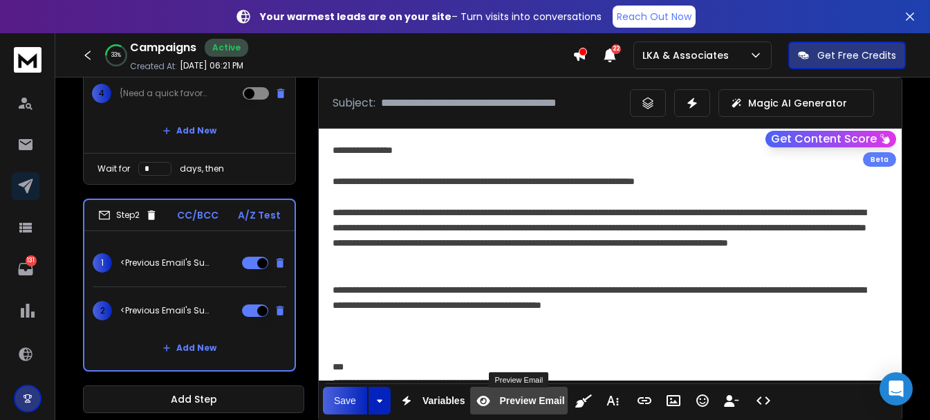
click at [535, 407] on div "Preview Email" at bounding box center [518, 400] width 97 height 23
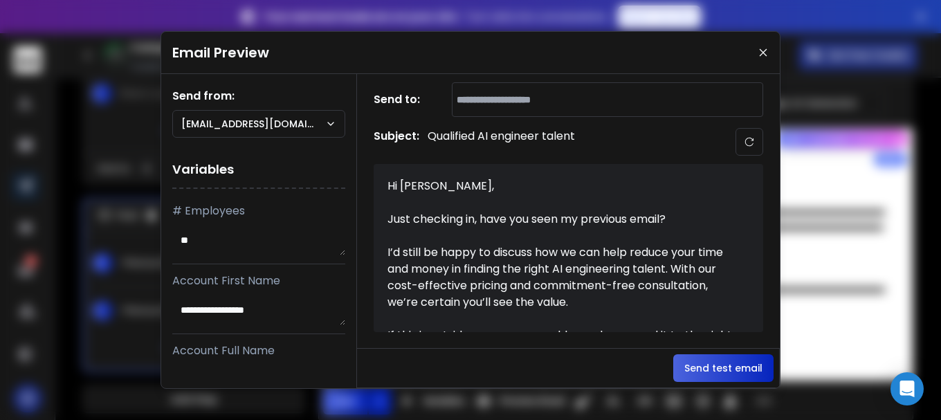
click at [603, 103] on input at bounding box center [608, 99] width 302 height 25
paste input "*"
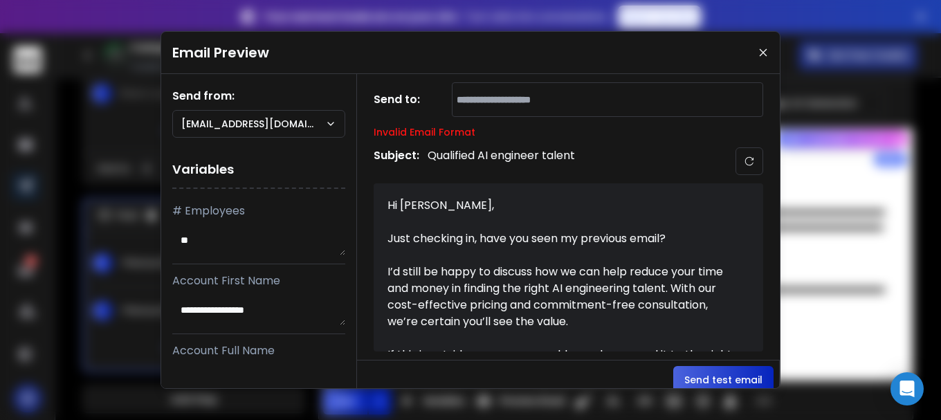
click at [601, 100] on input at bounding box center [608, 99] width 302 height 25
type input "*"
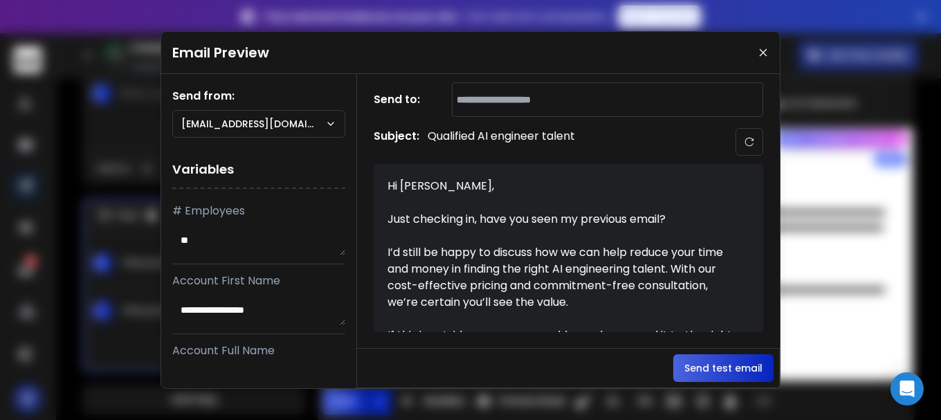
click at [645, 97] on input at bounding box center [608, 99] width 302 height 25
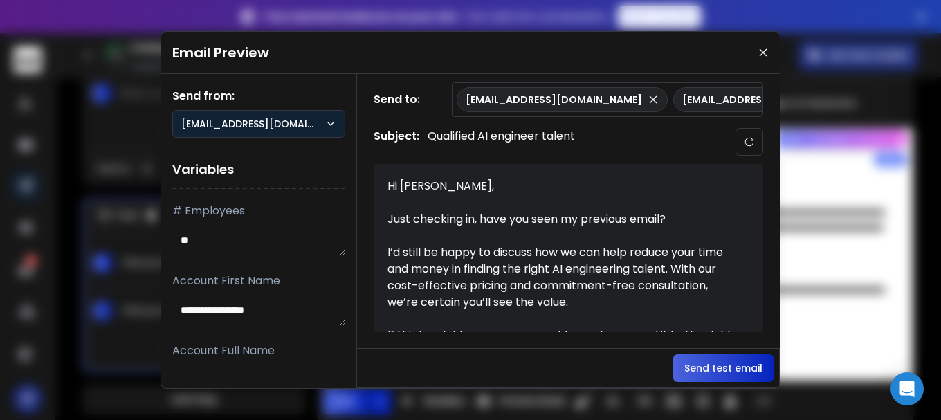
drag, startPoint x: 293, startPoint y: 118, endPoint x: 287, endPoint y: 132, distance: 15.2
click at [293, 118] on p "llassiter@lkastaffingbiz.com" at bounding box center [253, 124] width 144 height 14
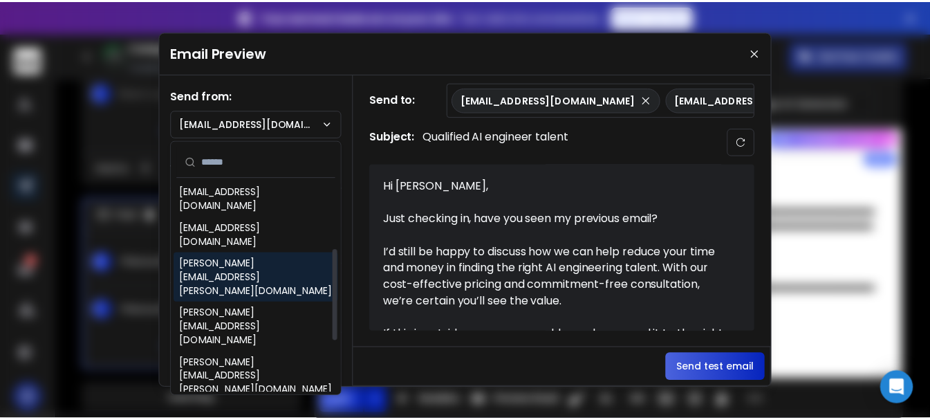
scroll to position [257, 0]
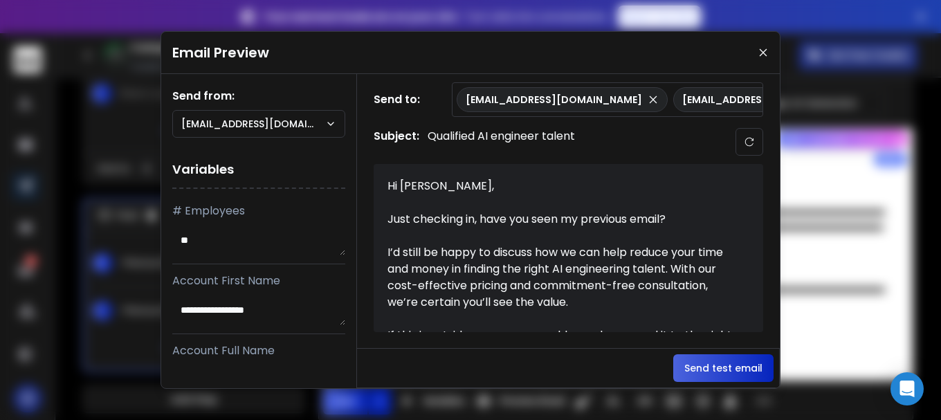
click at [726, 366] on button "Send test email" at bounding box center [723, 368] width 100 height 28
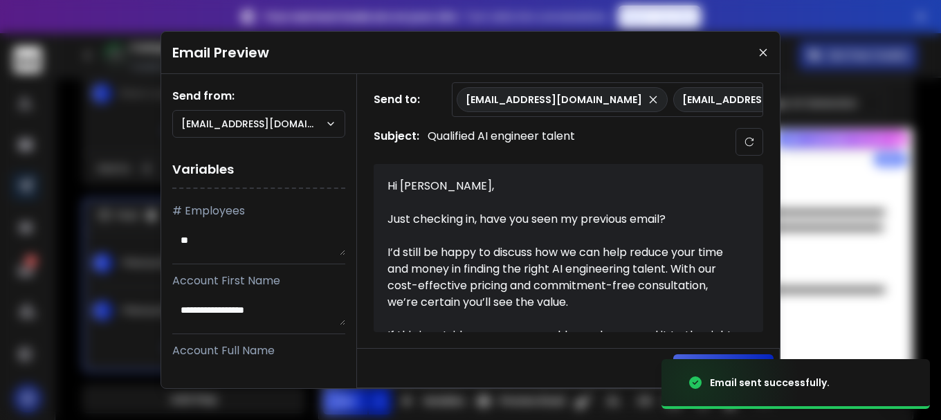
click at [764, 47] on icon at bounding box center [762, 52] width 11 height 11
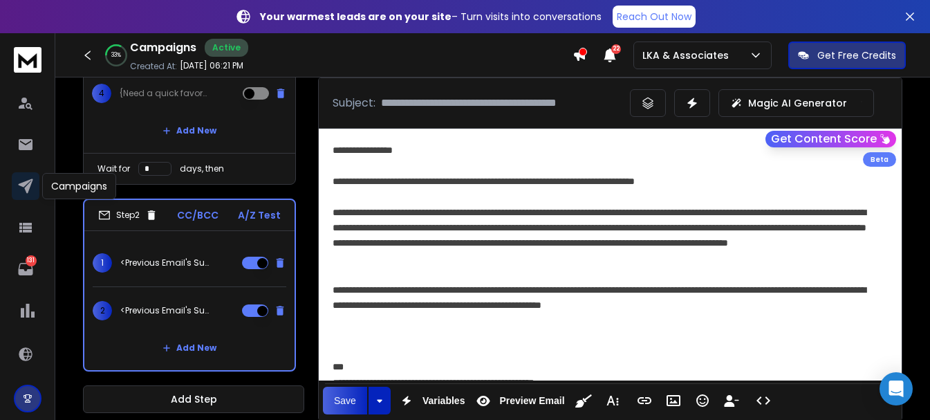
click at [25, 183] on icon at bounding box center [25, 185] width 15 height 15
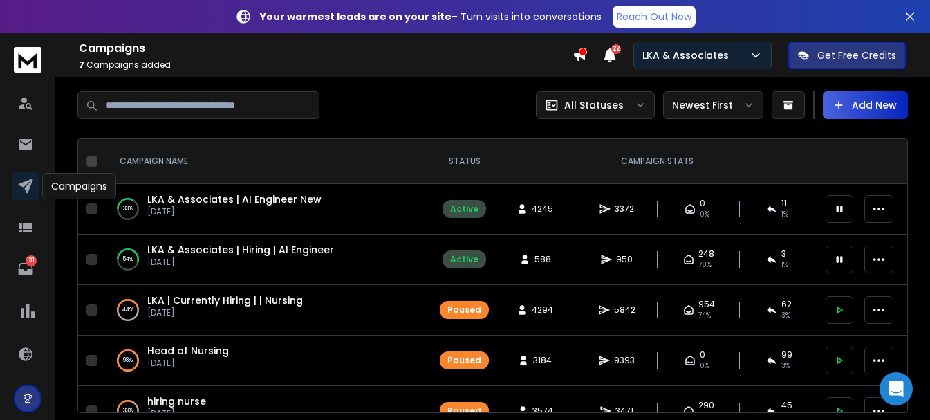
click at [672, 48] on p "LKA & Associates" at bounding box center [689, 55] width 92 height 14
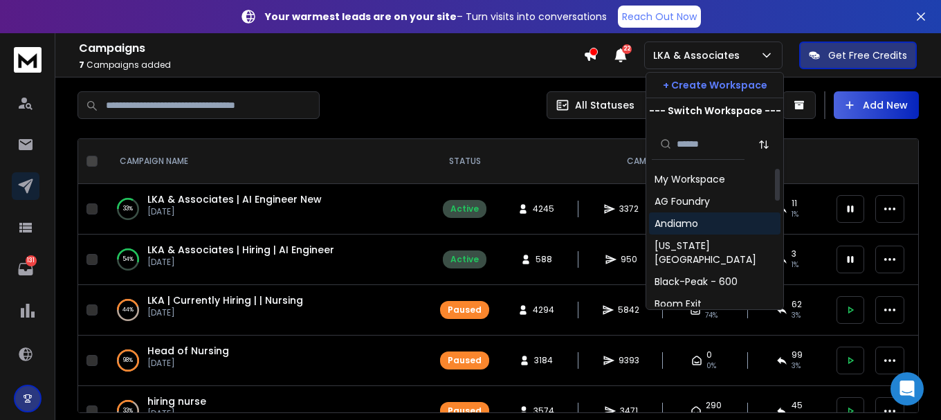
click at [690, 219] on div "Andiamo" at bounding box center [676, 224] width 44 height 14
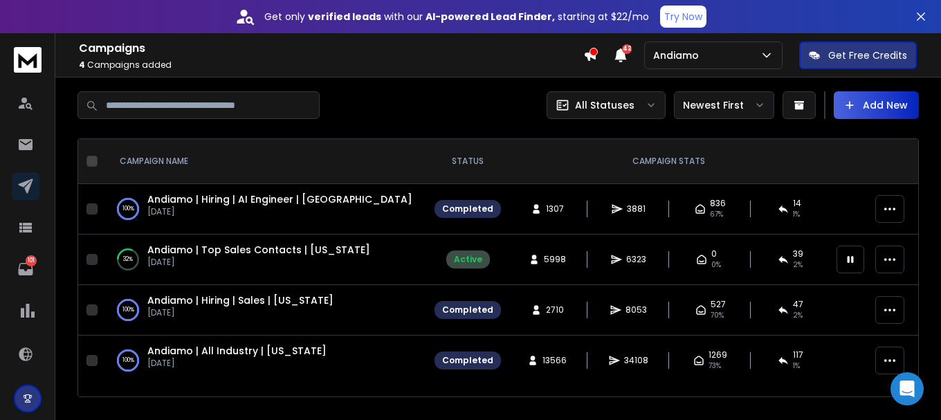
click at [920, 17] on icon at bounding box center [921, 16] width 8 height 8
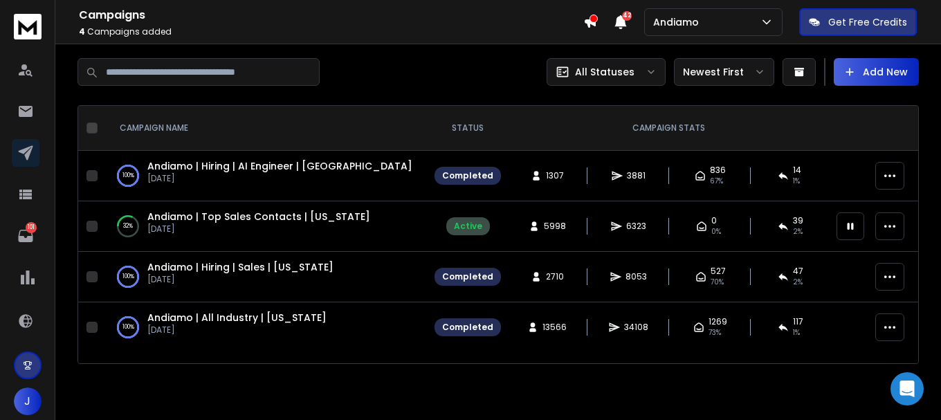
click at [266, 161] on span "Andiamo | Hiring | AI Engineer | USA" at bounding box center [279, 166] width 265 height 14
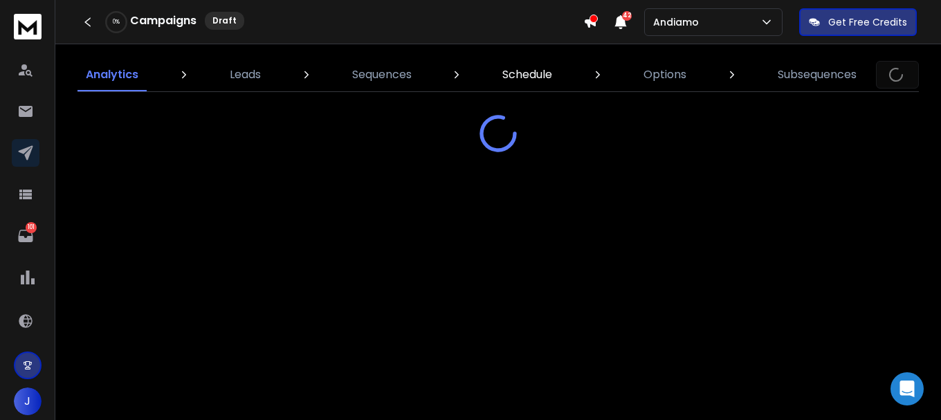
click at [528, 71] on p "Schedule" at bounding box center [527, 74] width 50 height 17
click at [658, 76] on div "Analytics Leads Sequences Schedule Options Subsequences" at bounding box center [497, 75] width 841 height 34
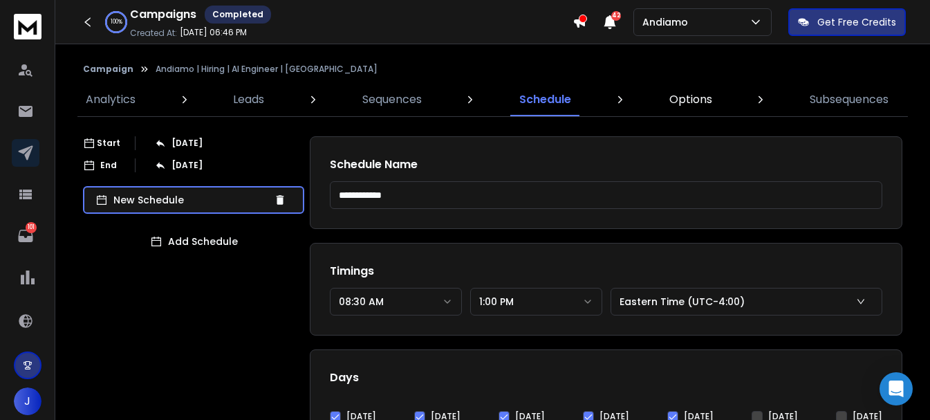
click at [673, 101] on p "Options" at bounding box center [691, 99] width 43 height 17
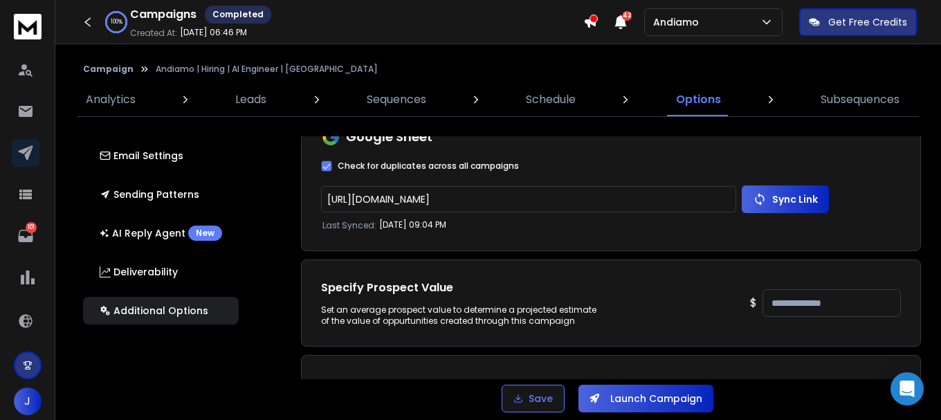
scroll to position [2707, 0]
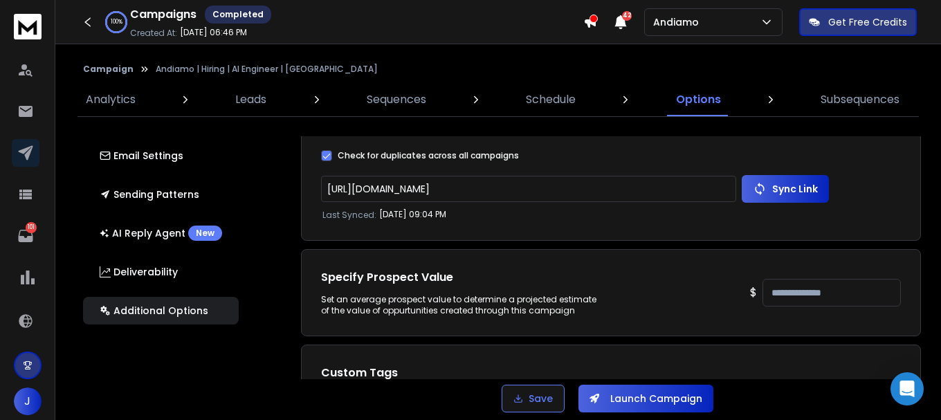
click at [430, 182] on link "https://docs.google.com/spreadsheets/d/1lYI9qxmQWaViwBBaJshb6uuU6Re0seBUYUye24W…" at bounding box center [378, 189] width 102 height 14
click at [690, 24] on p "Andiamo" at bounding box center [678, 22] width 51 height 14
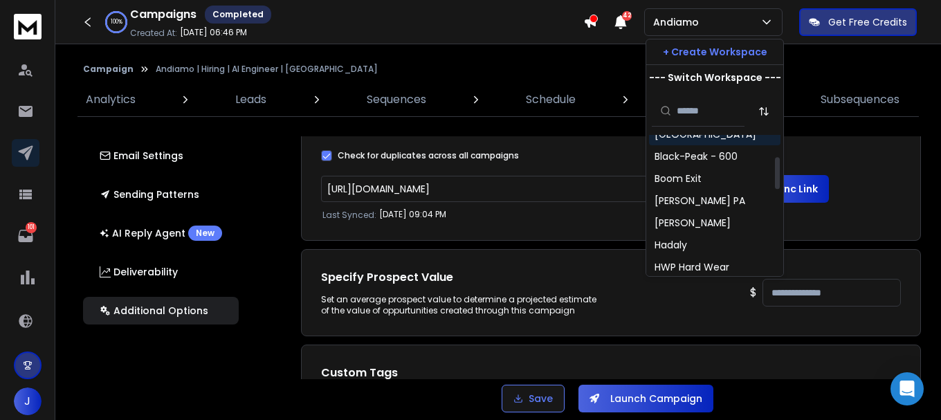
scroll to position [185, 0]
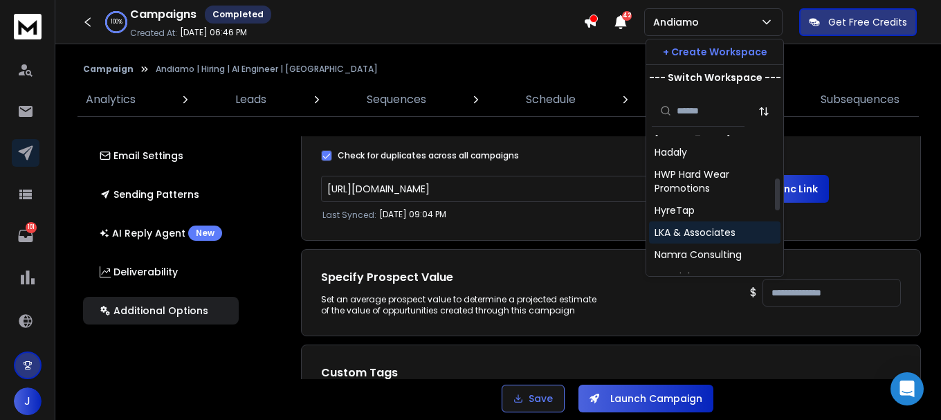
click at [712, 225] on div "LKA & Associates" at bounding box center [694, 232] width 81 height 14
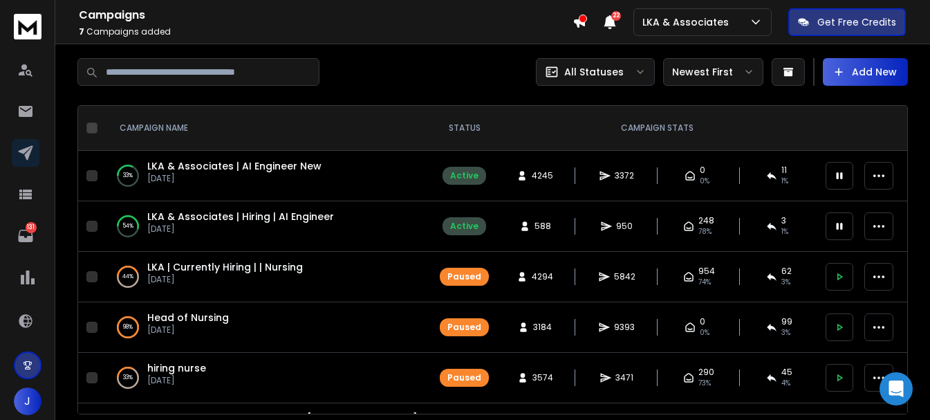
click at [240, 167] on span "LKA & Associates | AI Engineer New" at bounding box center [234, 166] width 174 height 14
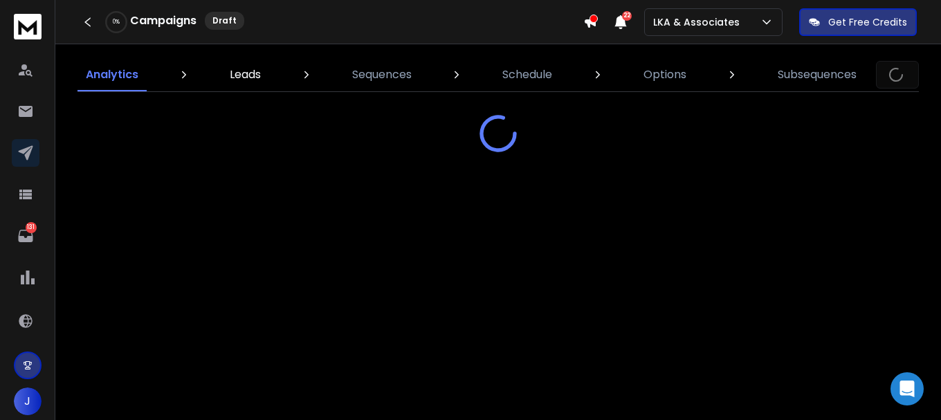
click at [253, 68] on p "Leads" at bounding box center [245, 74] width 31 height 17
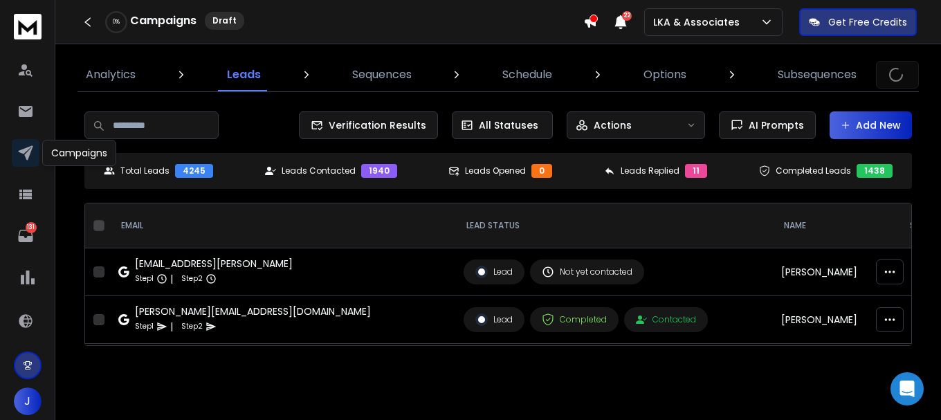
click at [24, 151] on icon at bounding box center [25, 152] width 15 height 15
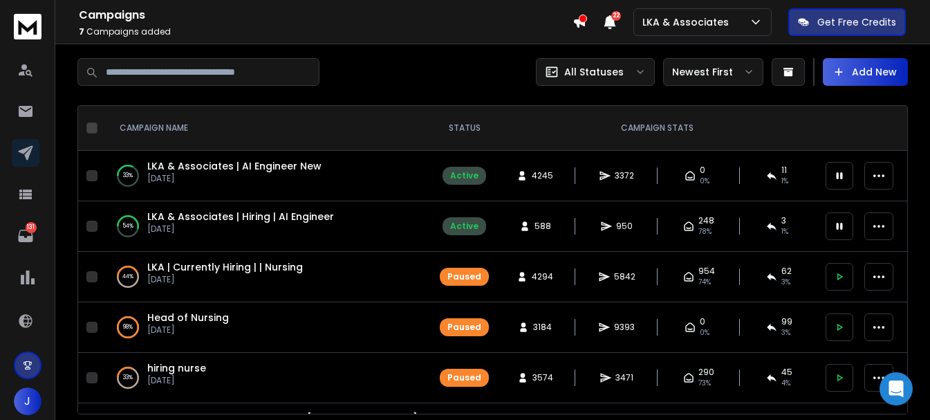
click at [302, 221] on span "LKA & Associates | Hiring | AI Engineer" at bounding box center [240, 217] width 187 height 14
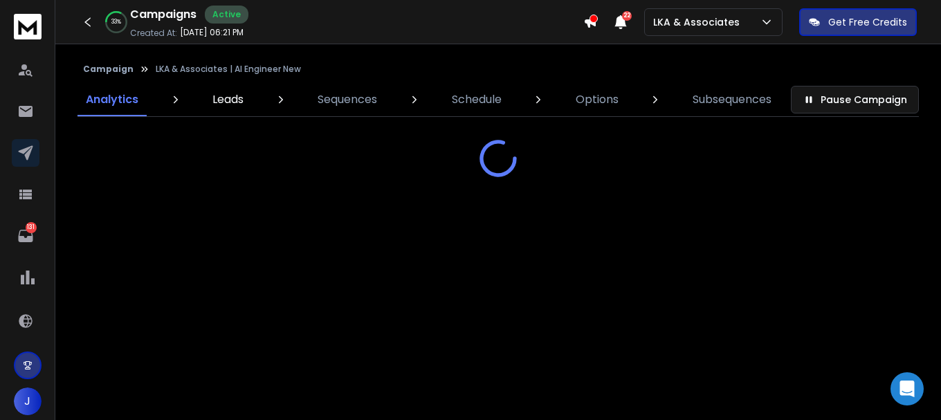
click at [217, 95] on p "Leads" at bounding box center [227, 99] width 31 height 17
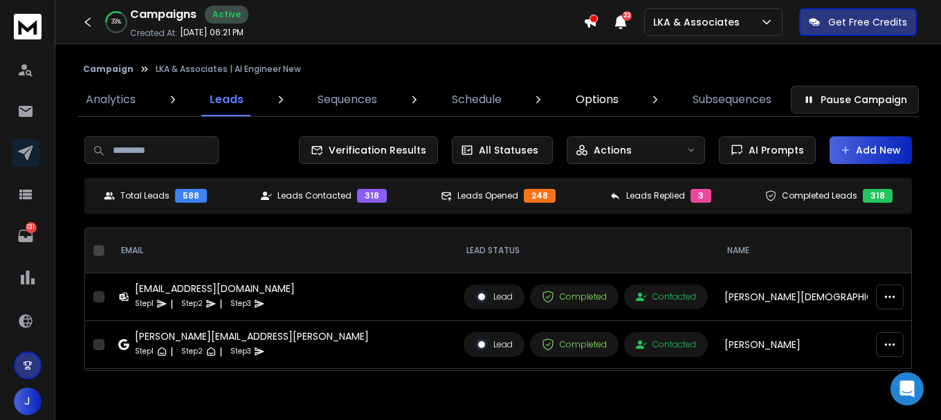
click at [596, 93] on p "Options" at bounding box center [596, 99] width 43 height 17
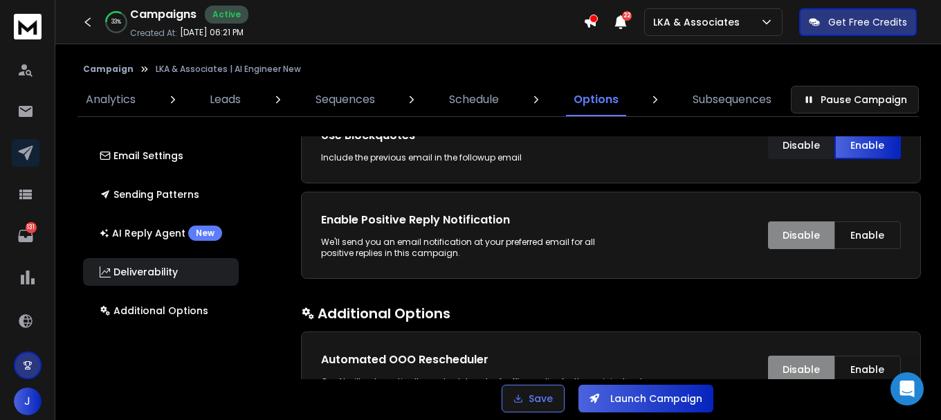
scroll to position [2707, 0]
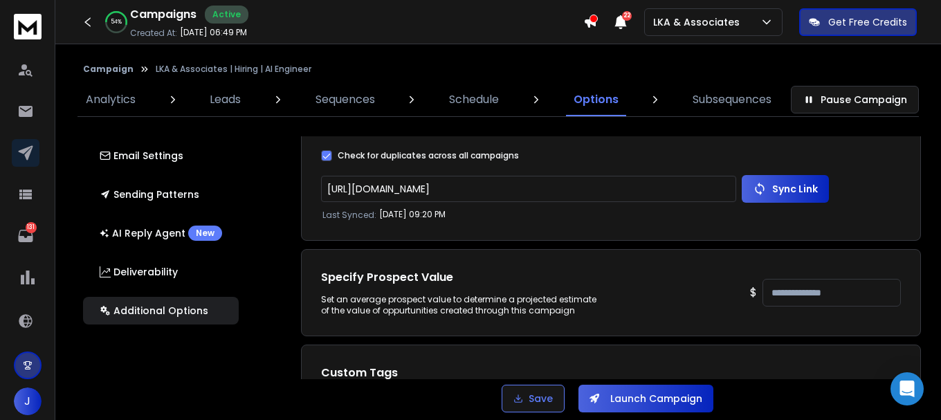
click at [488, 176] on p "https://docs.google.com/spreadsheets/d/1x7WRi74rsR8DSHcjC7yZHjN0282fbYbQPbNAY0z…" at bounding box center [528, 189] width 415 height 26
click at [430, 182] on link "https://docs.google.com/spreadsheets/d/1x7WRi74rsR8DSHcjC7yZHjN0282fbYbQPbNAY0z…" at bounding box center [378, 189] width 102 height 14
click at [717, 8] on button "LKA & Associates" at bounding box center [713, 22] width 138 height 28
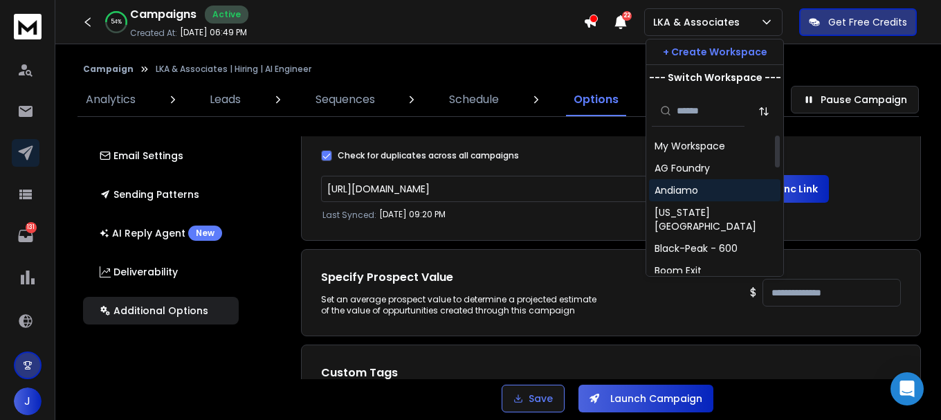
click at [701, 187] on div "Andiamo" at bounding box center [714, 190] width 131 height 22
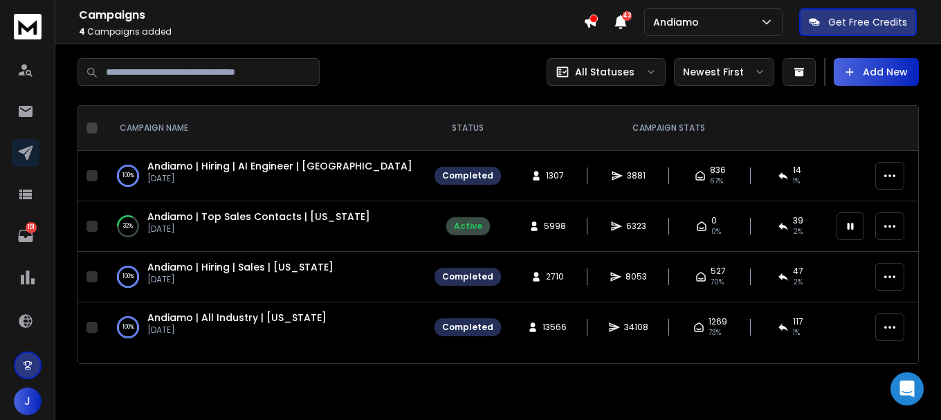
click at [232, 161] on span "Andiamo | Hiring | AI Engineer | [GEOGRAPHIC_DATA]" at bounding box center [279, 166] width 265 height 14
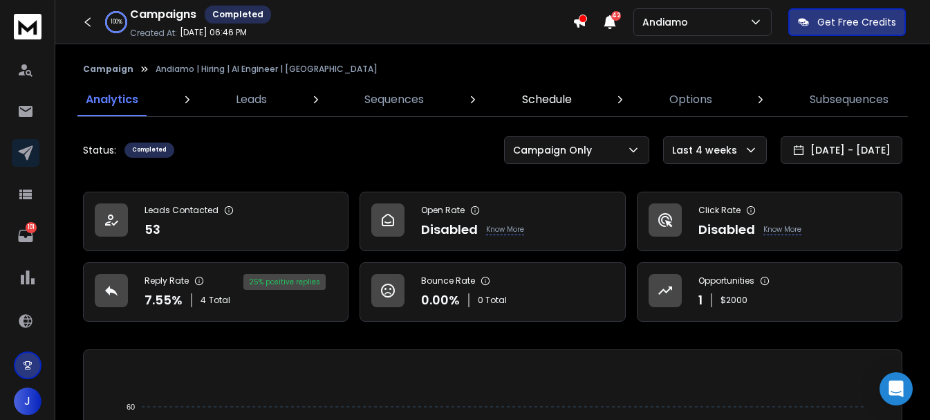
click at [556, 99] on p "Schedule" at bounding box center [547, 99] width 50 height 17
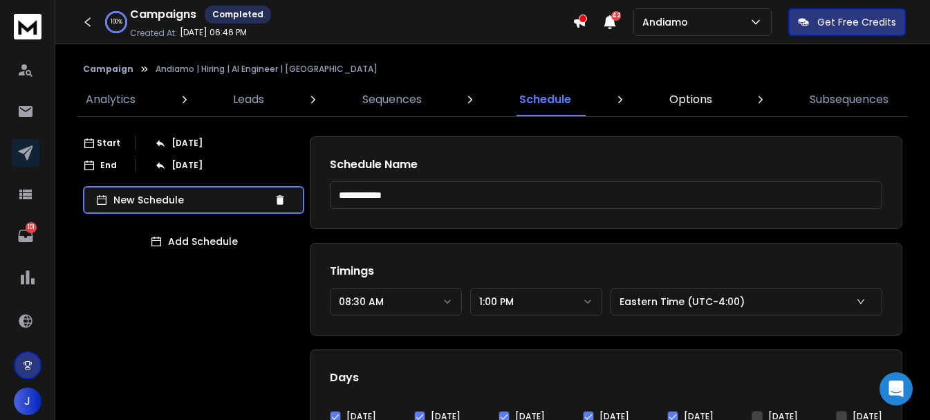
click at [670, 99] on p "Options" at bounding box center [691, 99] width 43 height 17
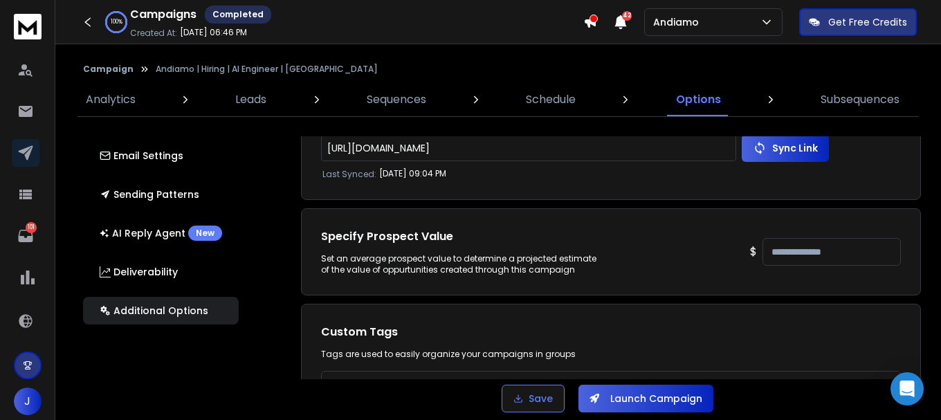
scroll to position [2707, 0]
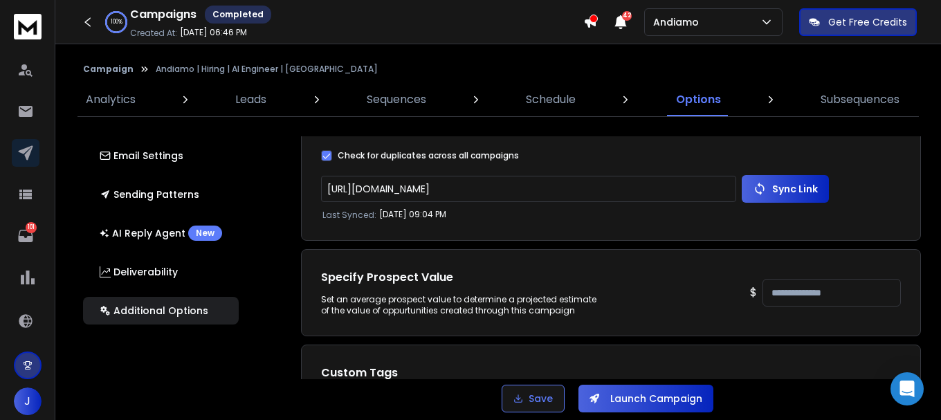
click at [430, 182] on link "[URL][DOMAIN_NAME]" at bounding box center [378, 189] width 102 height 14
click at [789, 182] on p "Sync Link" at bounding box center [795, 189] width 46 height 14
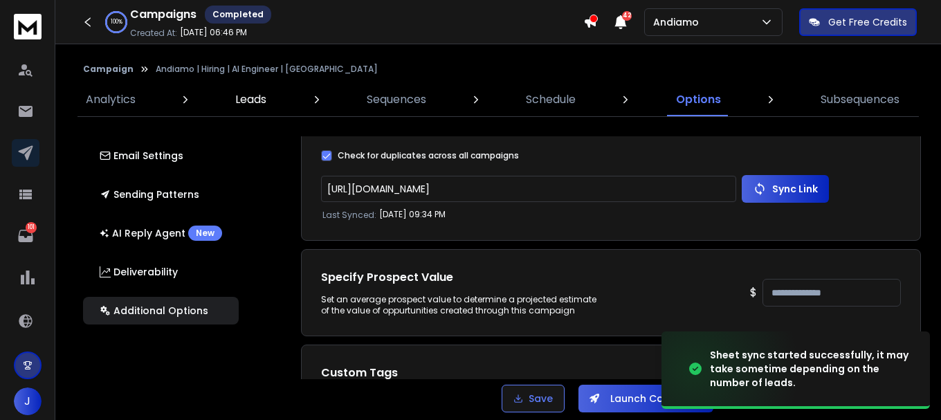
click at [250, 95] on p "Leads" at bounding box center [250, 99] width 31 height 17
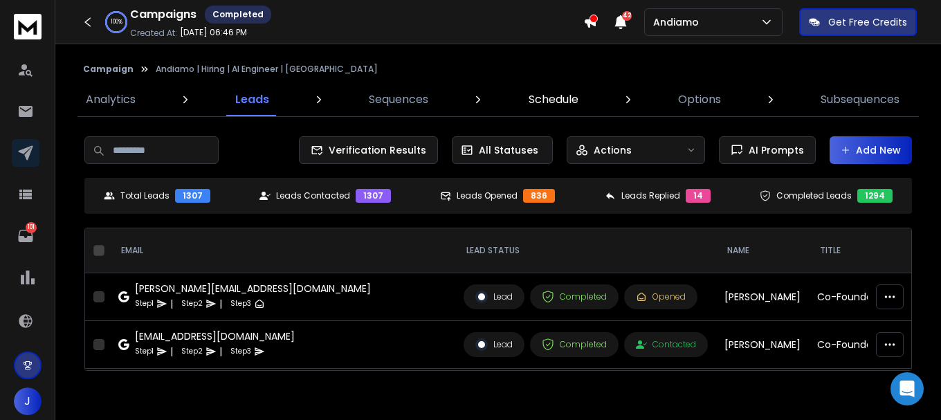
click at [570, 96] on p "Schedule" at bounding box center [553, 99] width 50 height 17
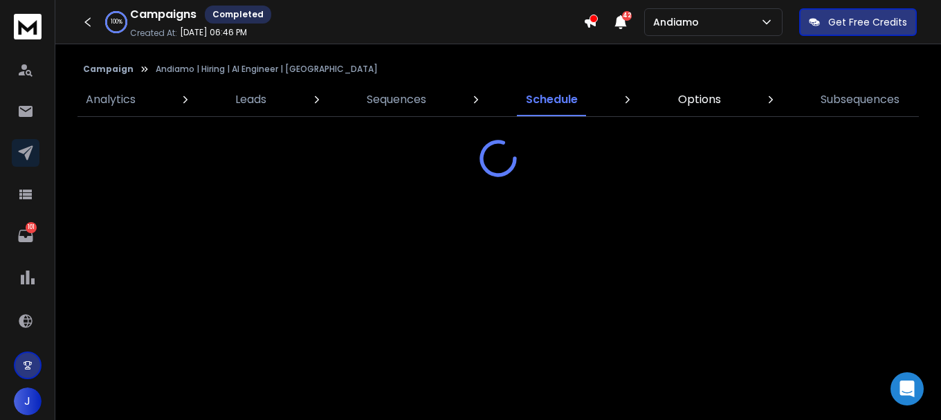
click at [693, 102] on p "Options" at bounding box center [699, 99] width 43 height 17
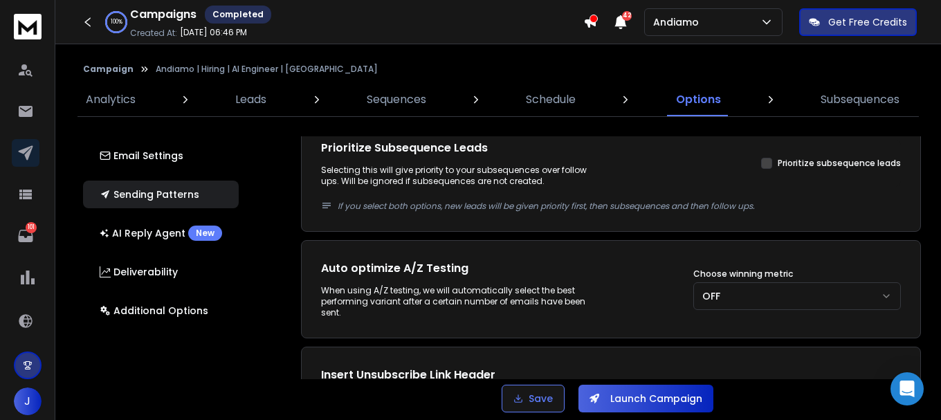
scroll to position [1015, 0]
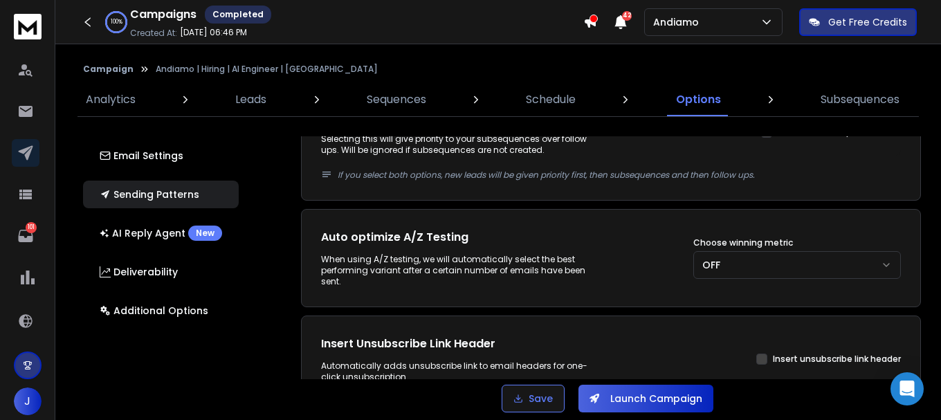
click at [641, 395] on button "Launch Campaign" at bounding box center [645, 399] width 135 height 28
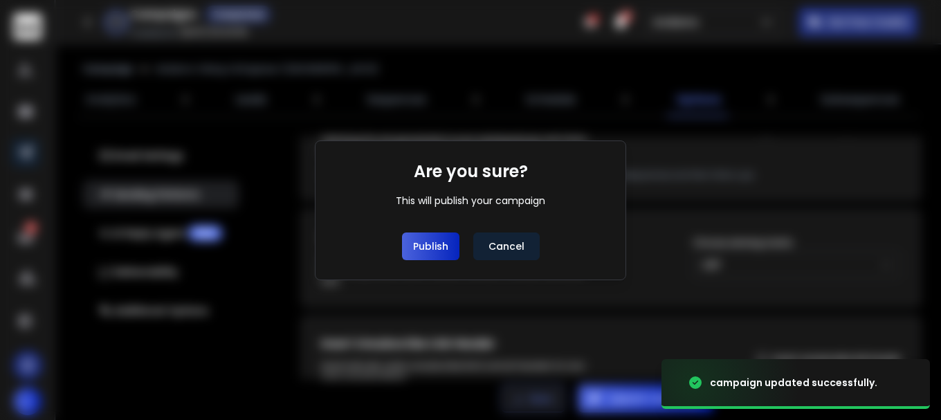
click at [438, 251] on button "Publish" at bounding box center [430, 246] width 57 height 28
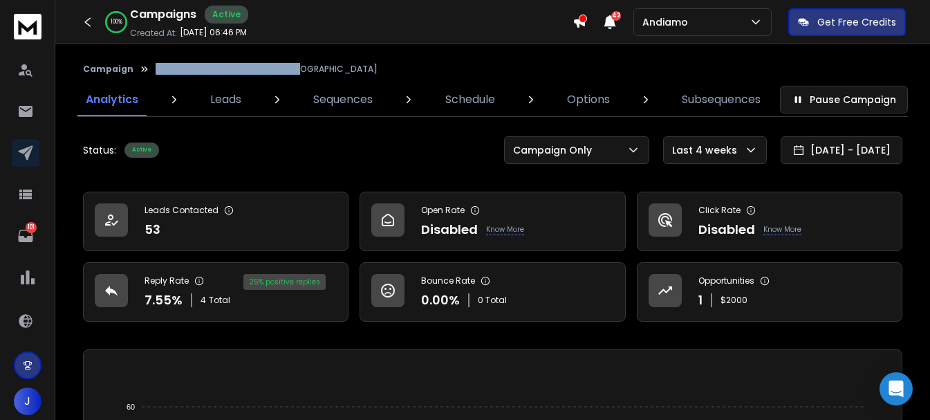
drag, startPoint x: 150, startPoint y: 66, endPoint x: 302, endPoint y: 71, distance: 151.5
click at [302, 71] on div "Campaign [PERSON_NAME] | Hiring | AI Engineer | [GEOGRAPHIC_DATA]" at bounding box center [492, 69] width 831 height 22
click at [225, 106] on p "Leads" at bounding box center [225, 99] width 31 height 17
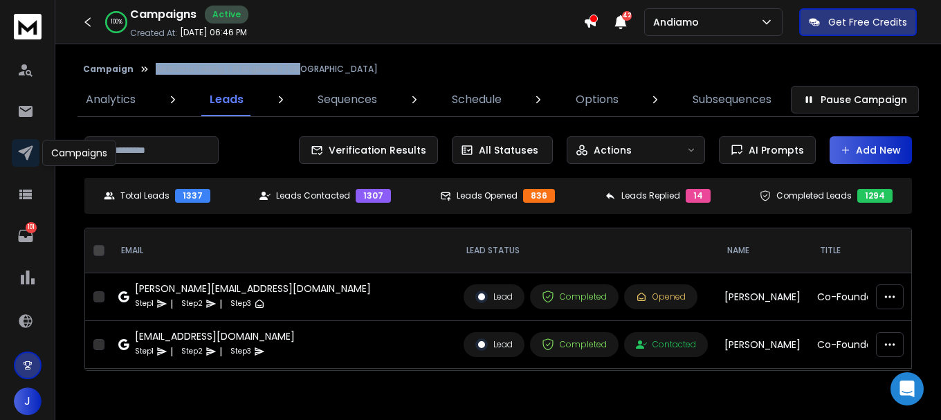
click at [28, 156] on icon at bounding box center [25, 152] width 15 height 15
